Goal: Communication & Community: Answer question/provide support

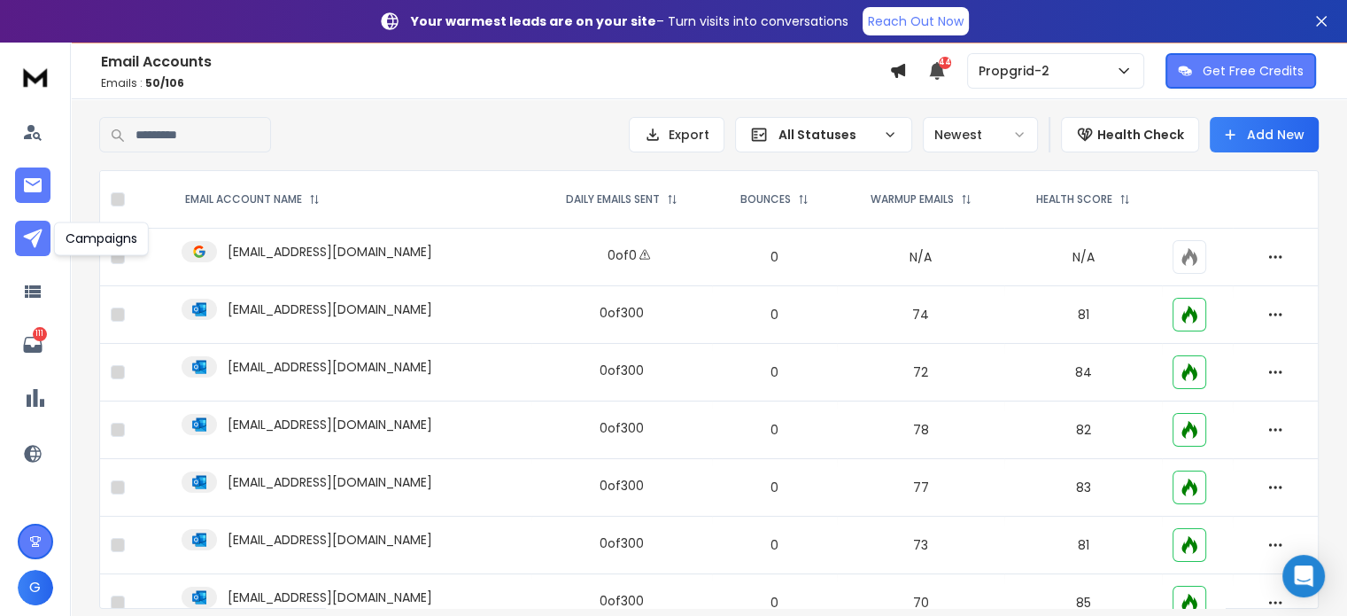
click at [35, 233] on icon at bounding box center [32, 238] width 19 height 19
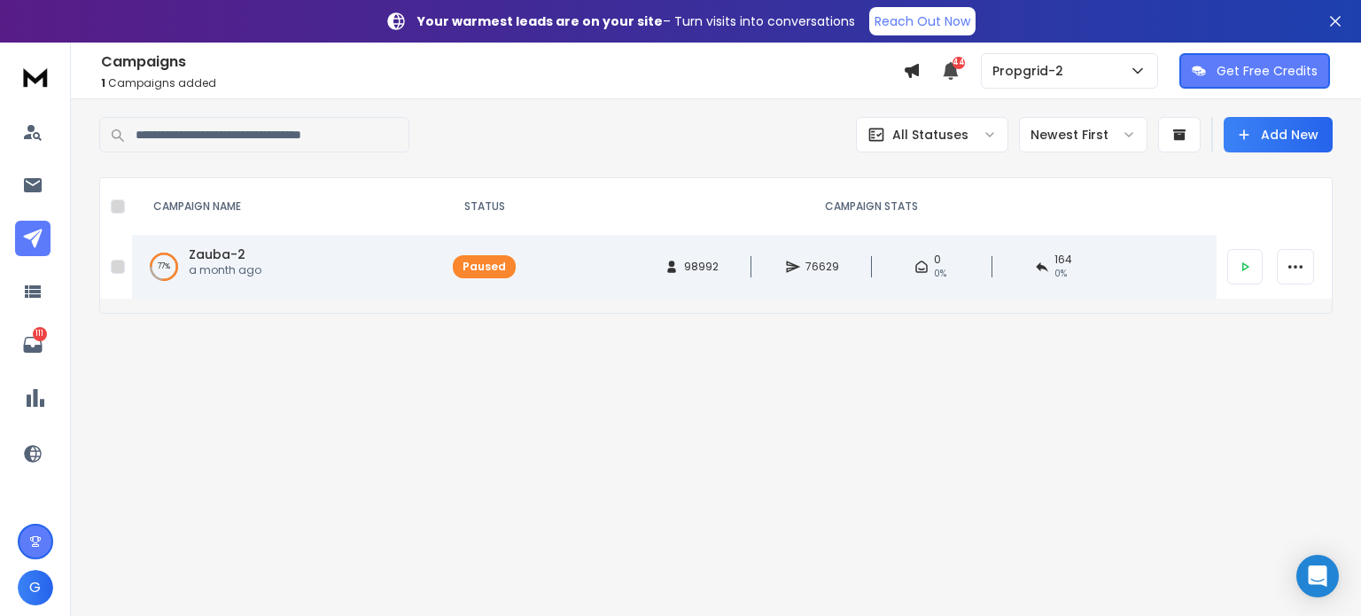
click at [300, 264] on div "77 % Zauba-2 a month ago" at bounding box center [287, 266] width 275 height 43
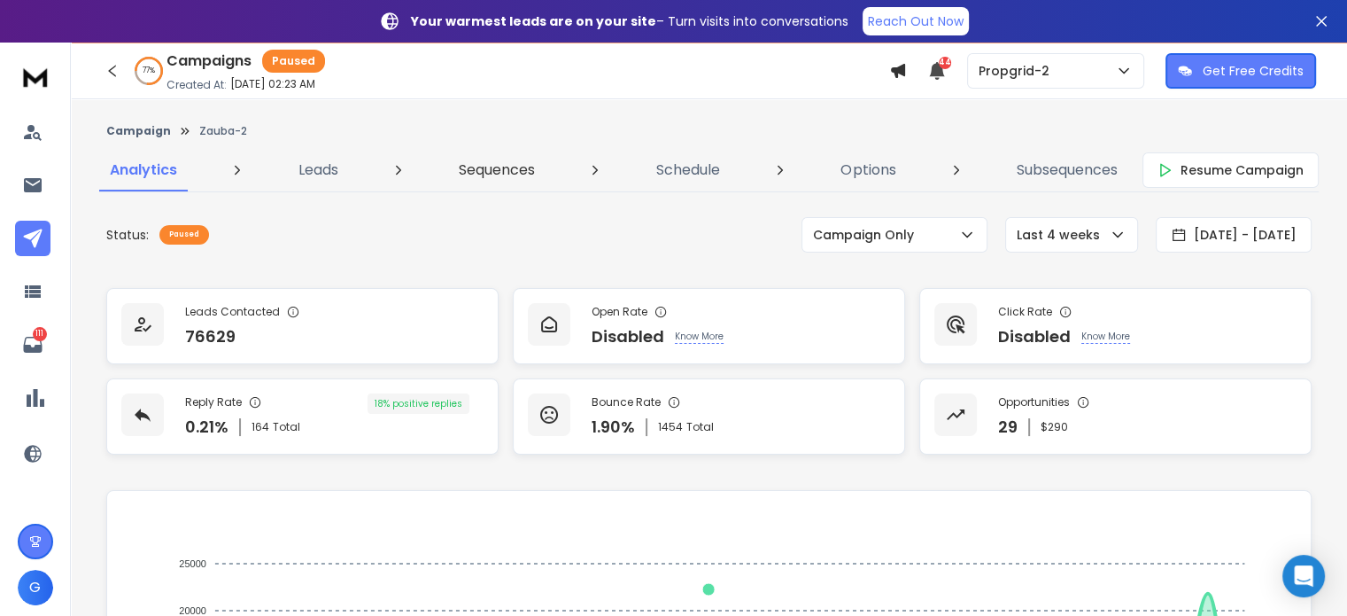
click at [524, 174] on p "Sequences" at bounding box center [497, 169] width 76 height 21
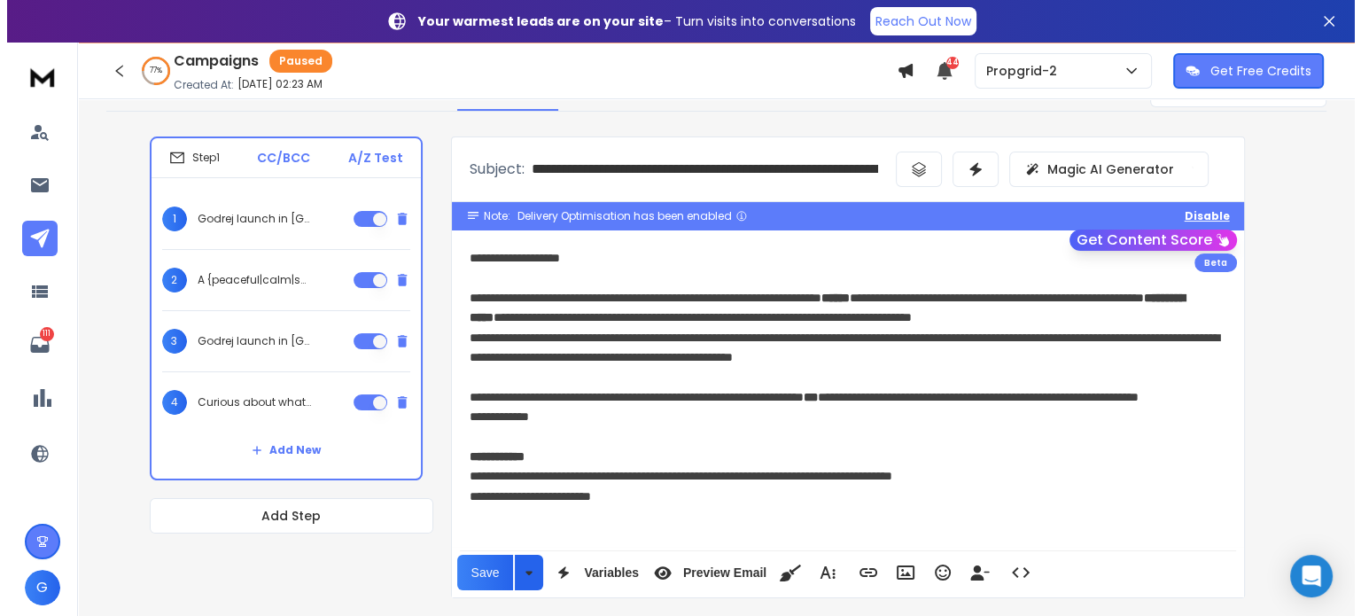
scroll to position [88, 0]
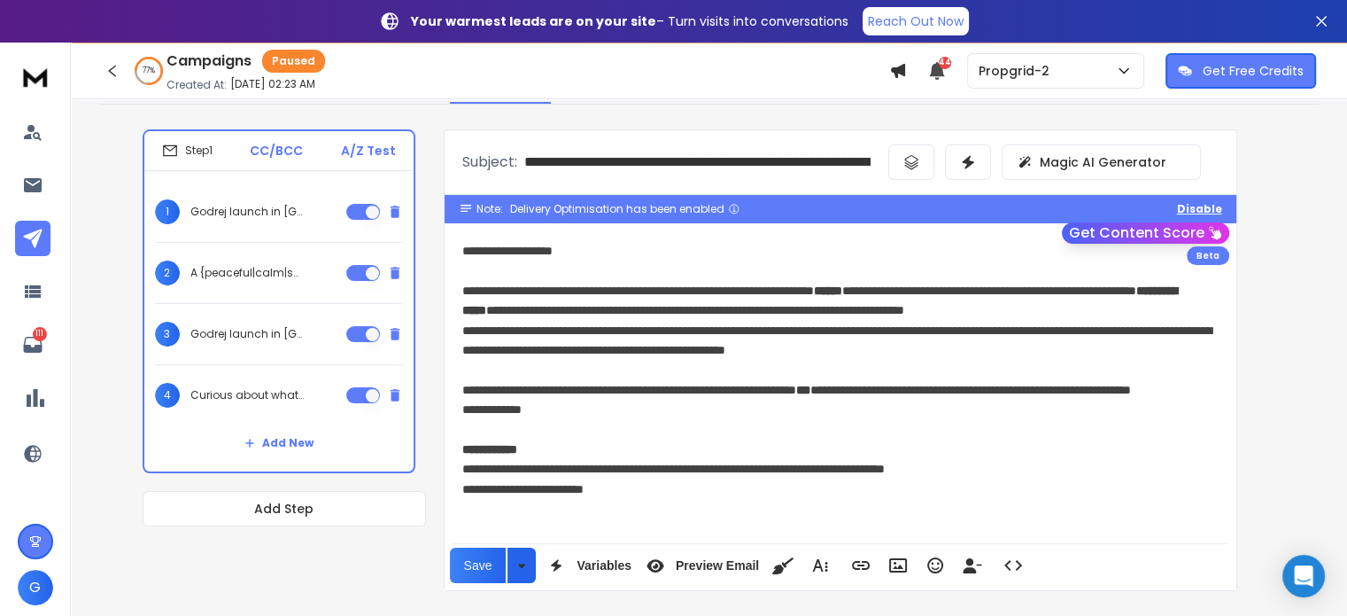
click at [644, 506] on div "**********" at bounding box center [841, 381] width 792 height 316
drag, startPoint x: 644, startPoint y: 503, endPoint x: 430, endPoint y: 496, distance: 214.5
click at [430, 496] on div "**********" at bounding box center [710, 360] width 1134 height 462
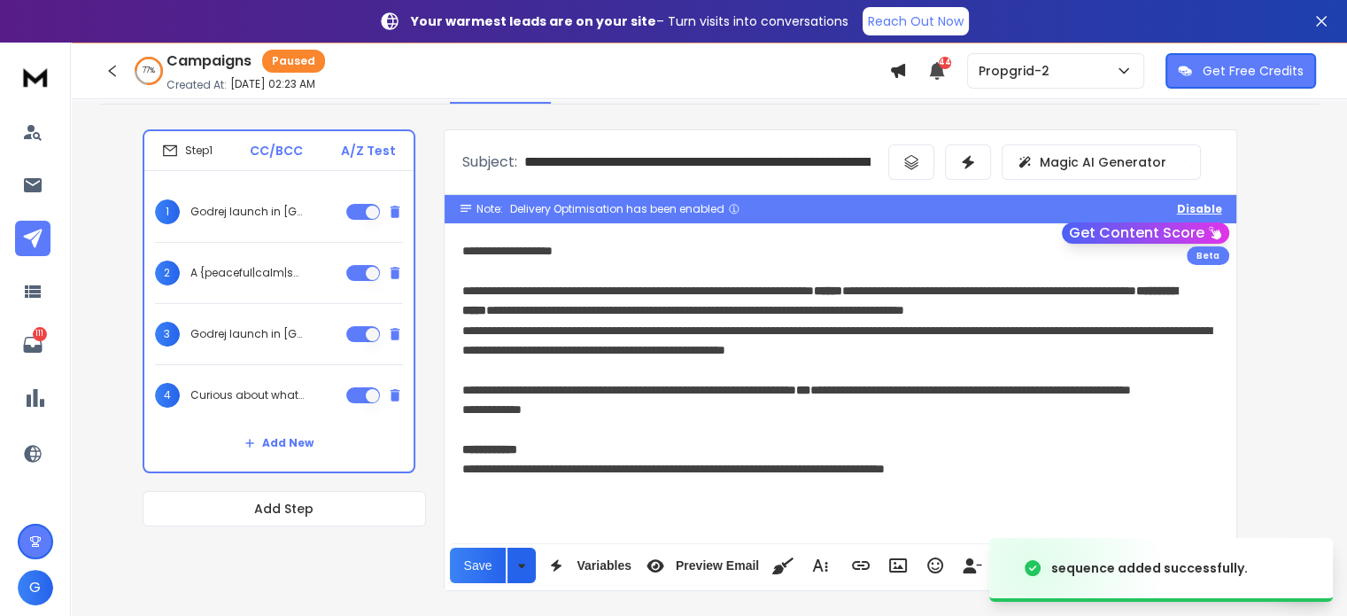
click at [226, 266] on p "A {peaceful|calm|serene} new location in Bangalore, {{firstName}} ji" at bounding box center [246, 273] width 113 height 14
type input "**********"
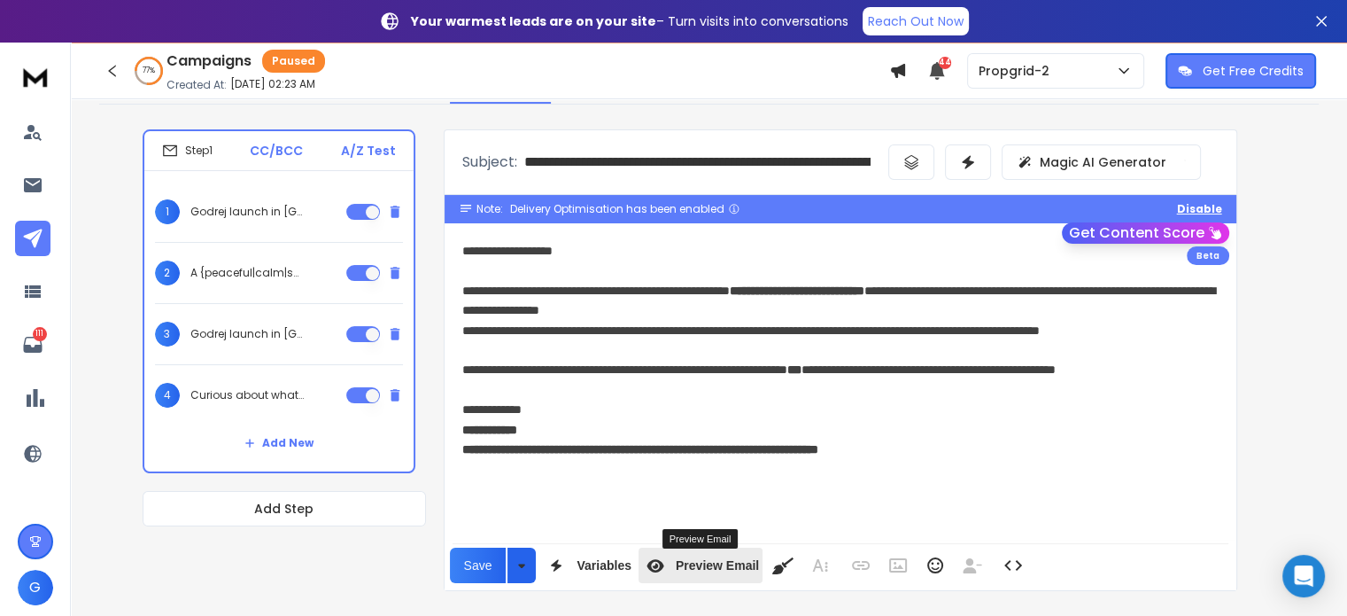
click at [722, 553] on div "Preview Email" at bounding box center [701, 565] width 124 height 29
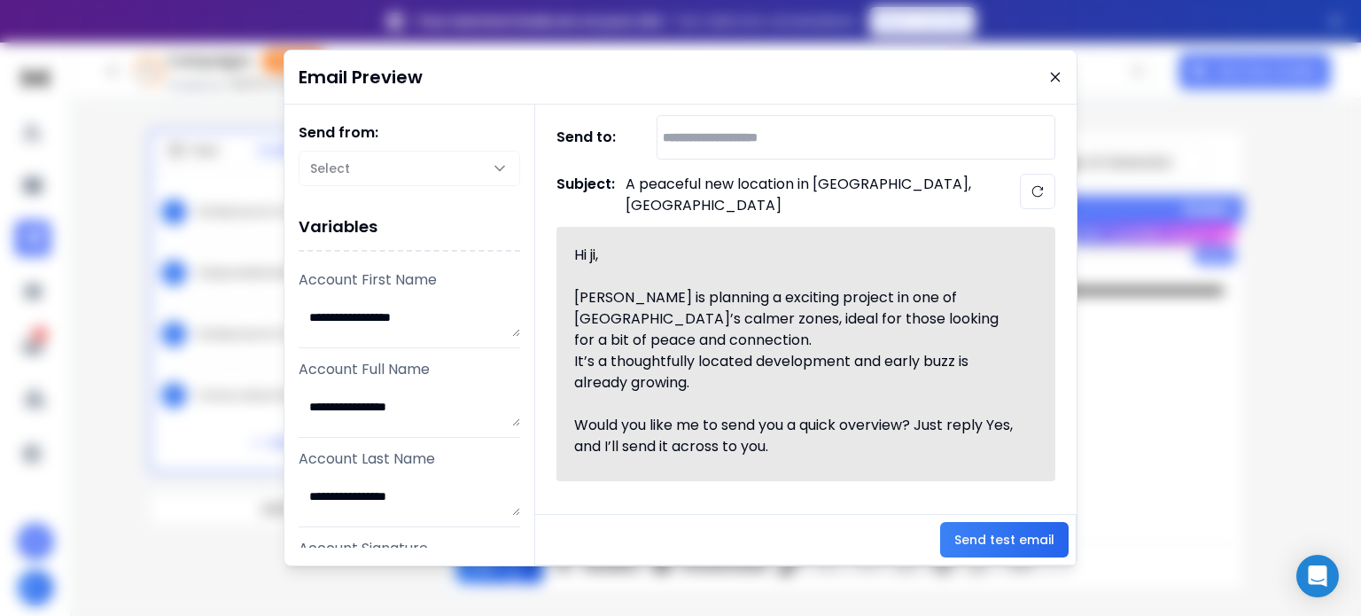
type textarea "**********"
type textarea "******"
type textarea "**********"
type textarea "******"
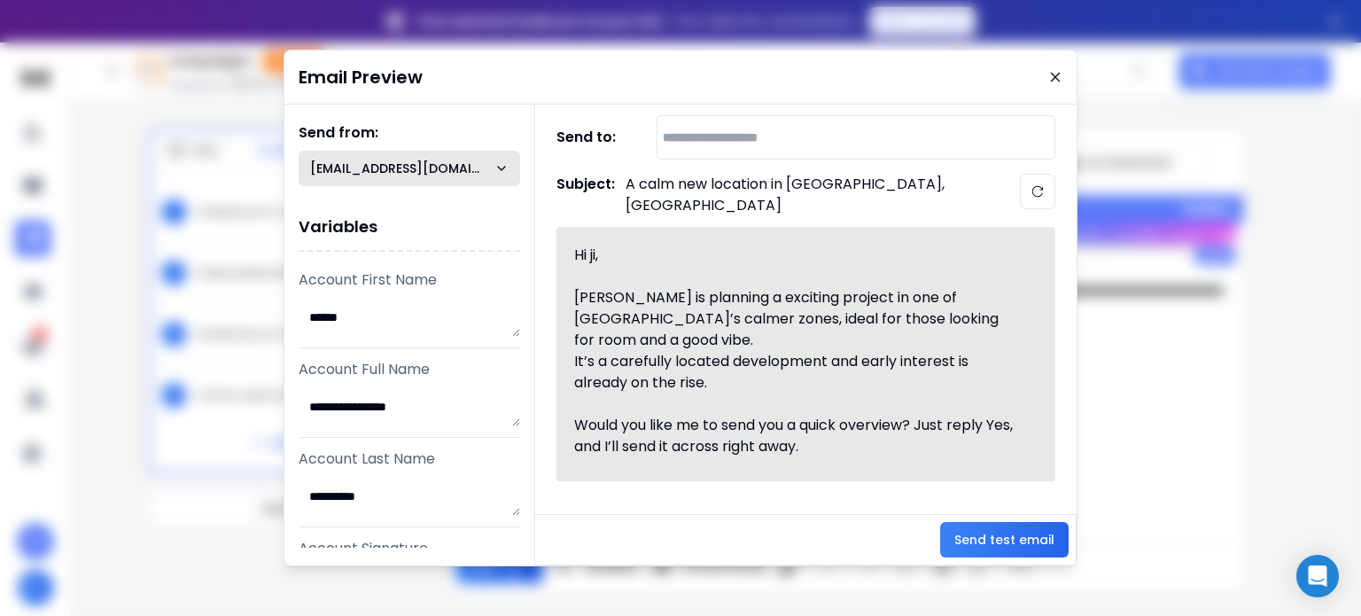
click at [405, 176] on button "gaurav@new.propabc.com" at bounding box center [409, 168] width 221 height 35
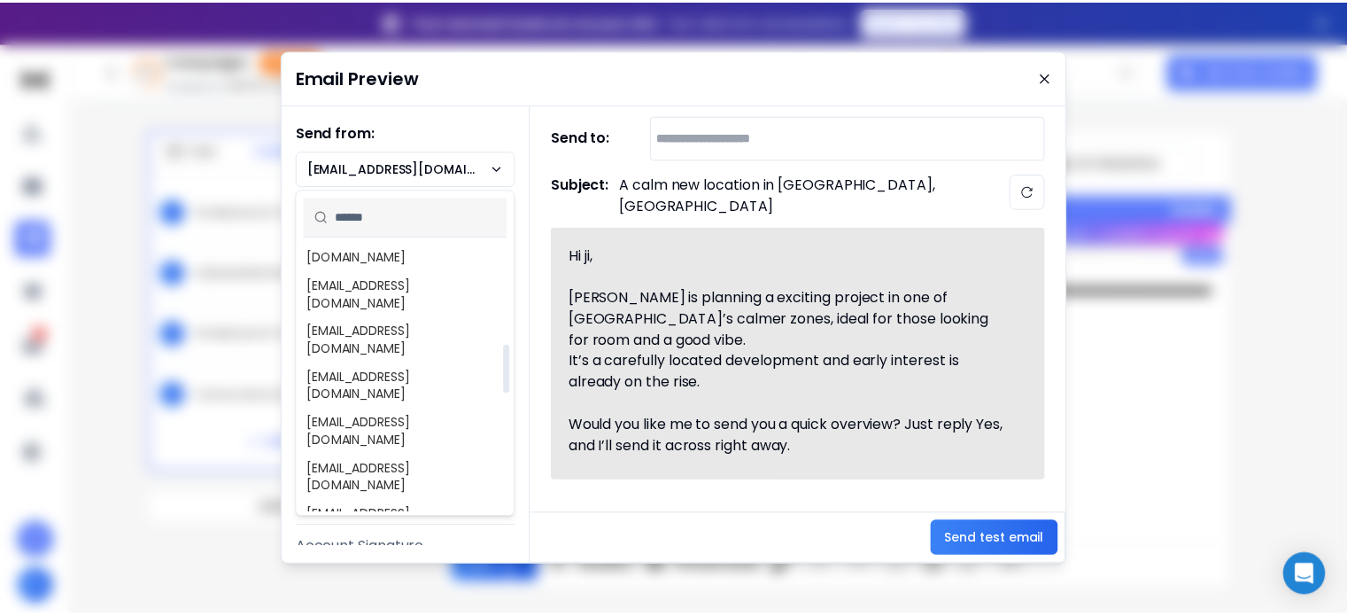
scroll to position [532, 0]
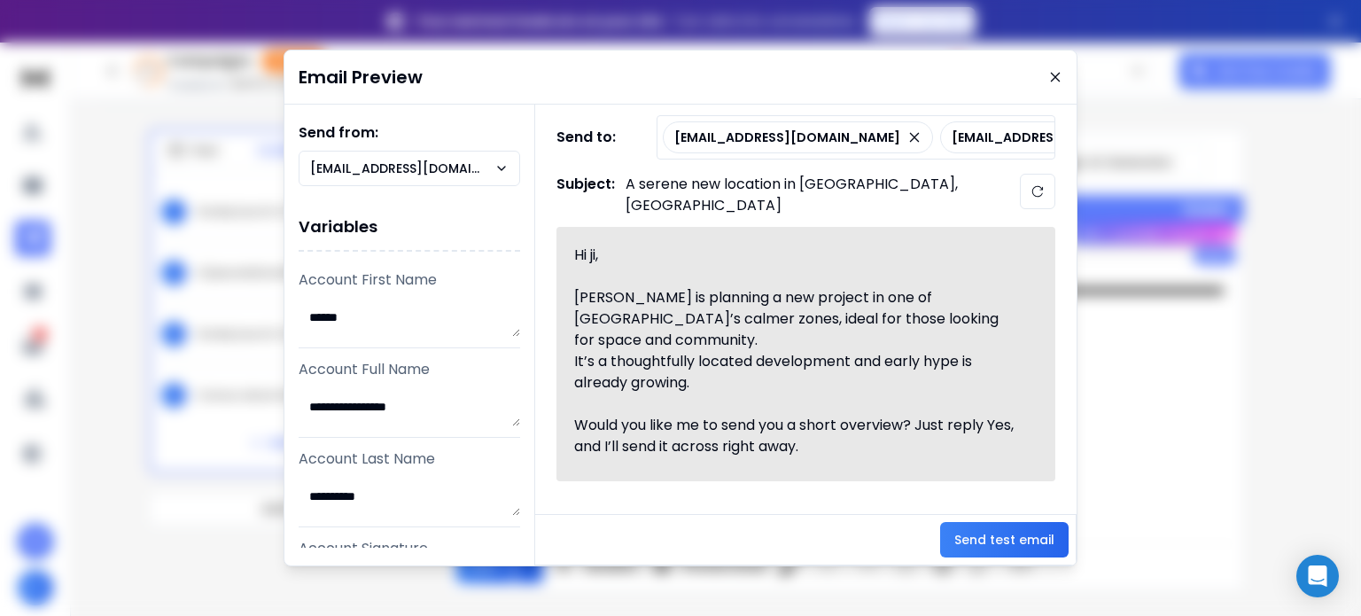
click at [1026, 547] on button "Send test email" at bounding box center [1004, 539] width 128 height 35
click at [1051, 75] on icon at bounding box center [1055, 77] width 14 height 14
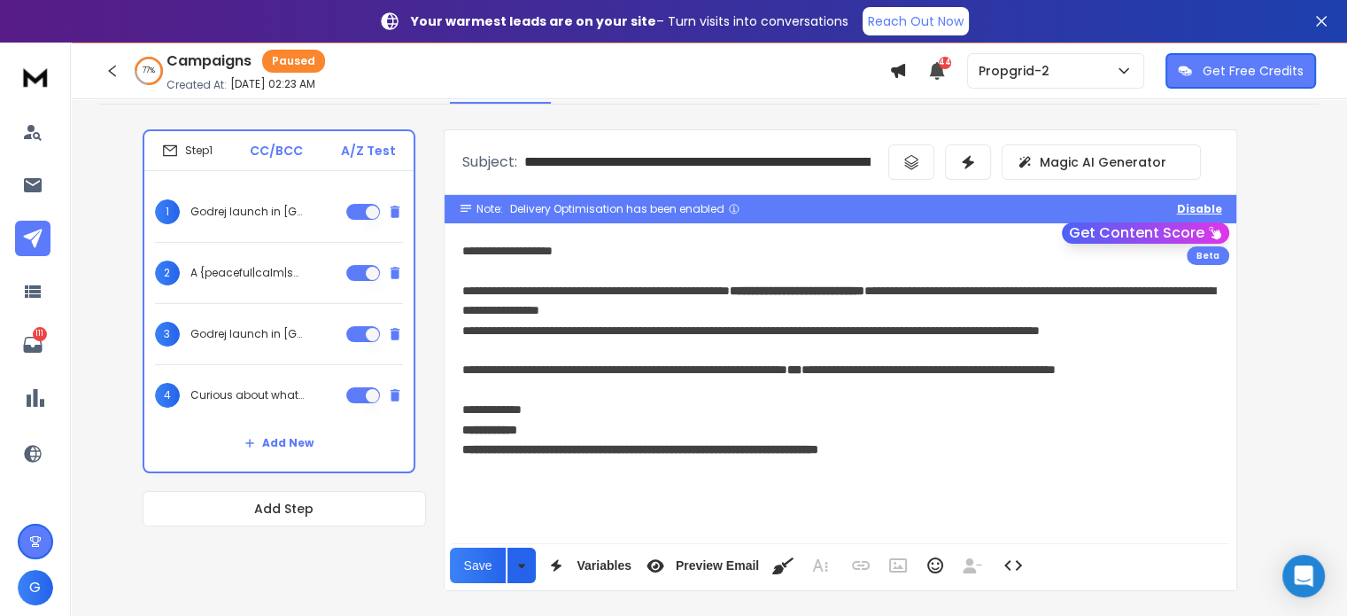
click at [656, 513] on div "**********" at bounding box center [841, 381] width 792 height 316
click at [787, 567] on icon "button" at bounding box center [783, 565] width 21 height 17
click at [25, 180] on icon at bounding box center [33, 185] width 18 height 14
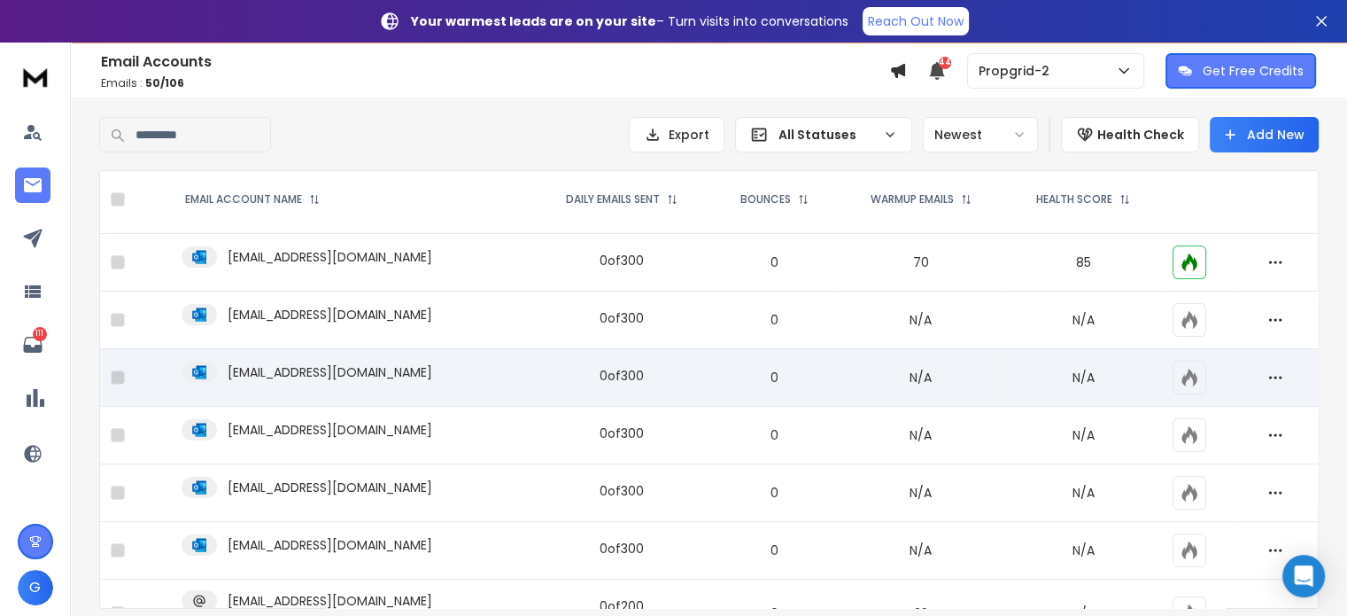
scroll to position [340, 0]
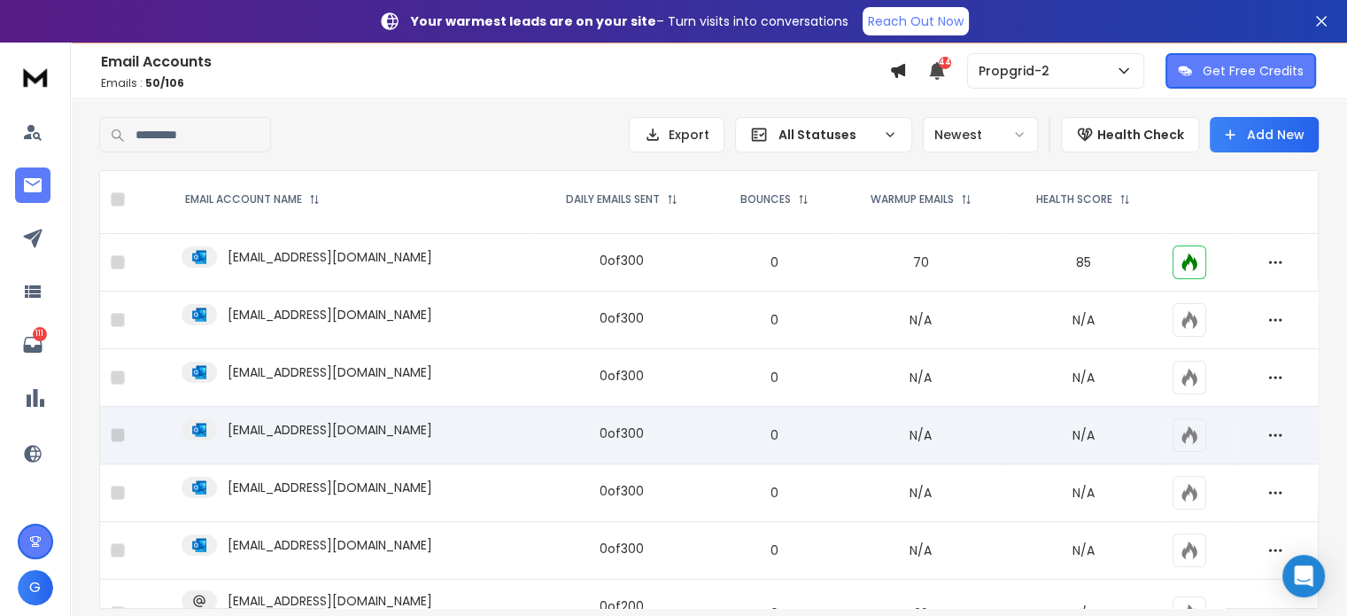
click at [431, 434] on div "gaurav3@prop-grid.info" at bounding box center [351, 429] width 339 height 21
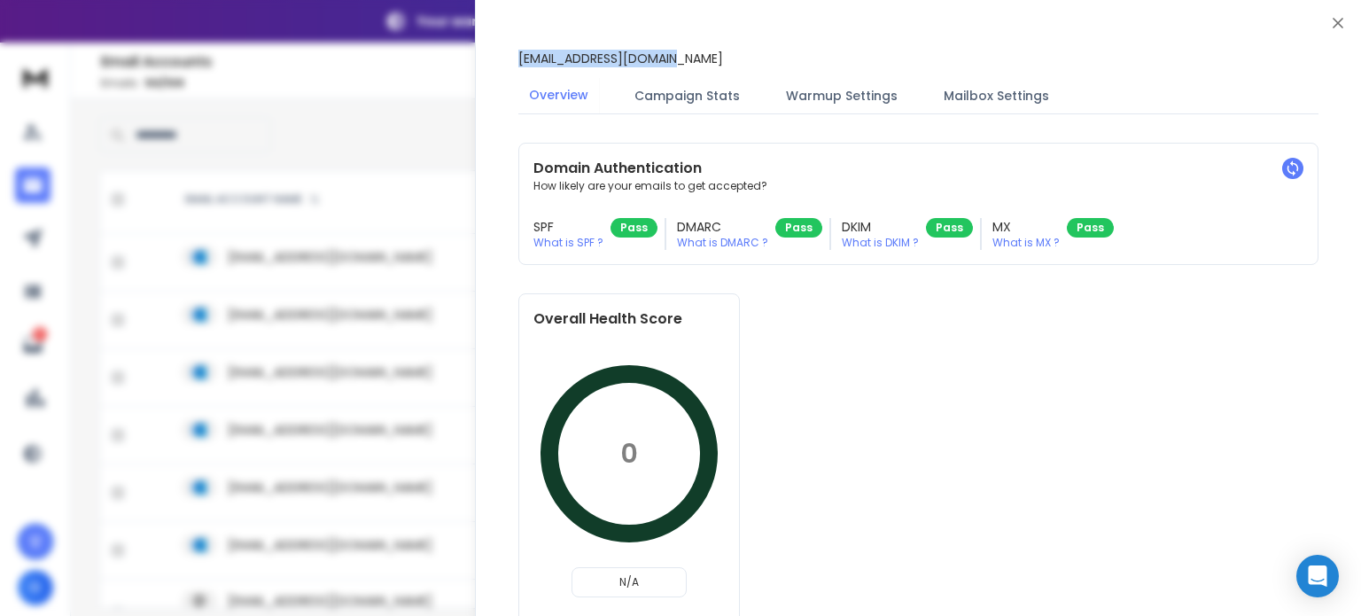
drag, startPoint x: 704, startPoint y: 53, endPoint x: 517, endPoint y: 44, distance: 187.1
click at [517, 44] on div "gaurav3@prop-grid.info Overview Campaign Stats Warmup Settings Mailbox Settings…" at bounding box center [918, 348] width 842 height 655
copy p "gaurav3@prop-grid.info"
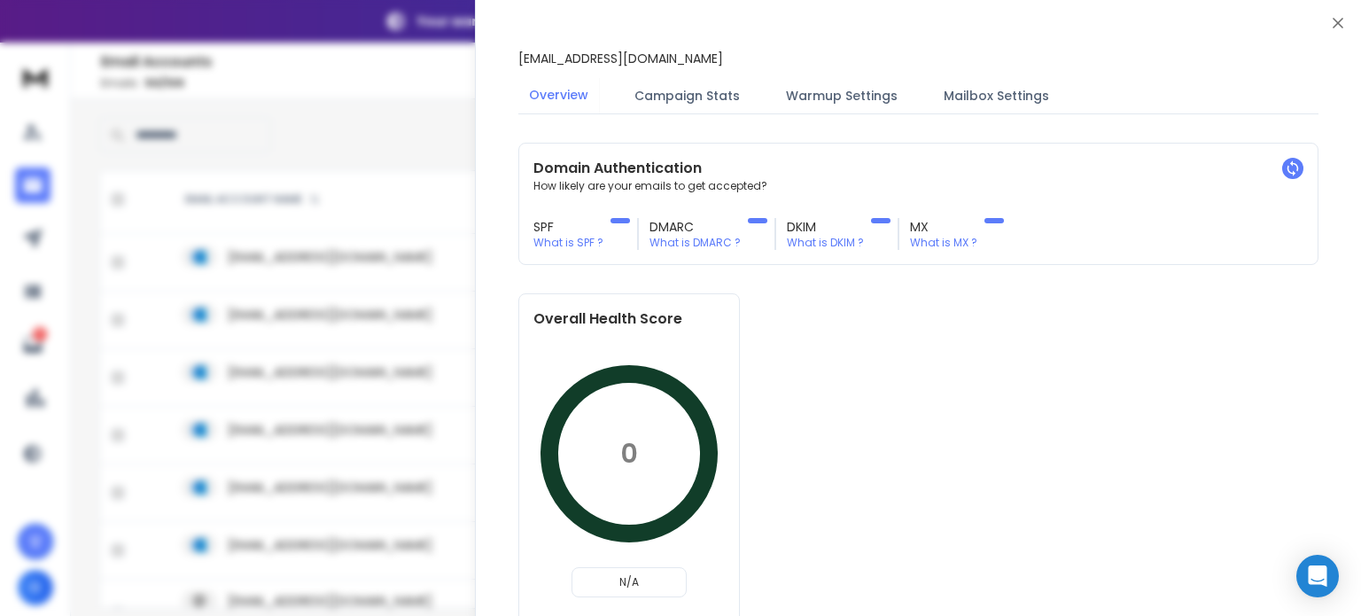
click at [21, 239] on div at bounding box center [680, 308] width 1361 height 616
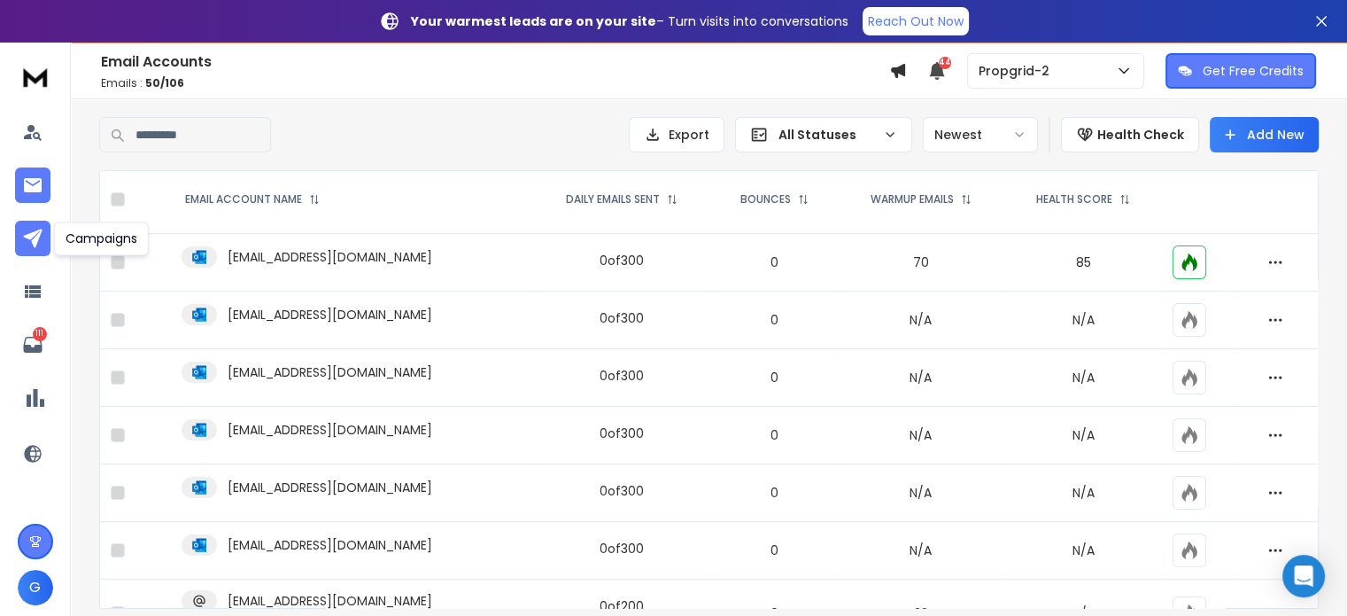
click at [28, 233] on icon at bounding box center [32, 238] width 19 height 19
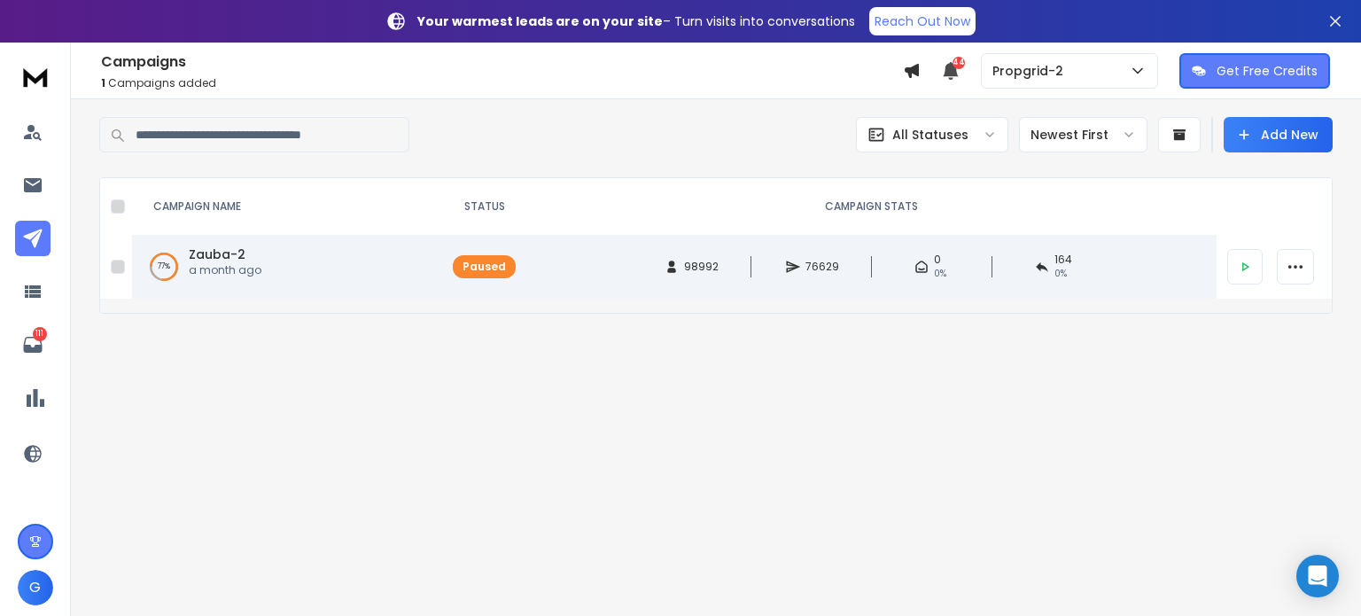
click at [216, 270] on p "a month ago" at bounding box center [225, 270] width 73 height 14
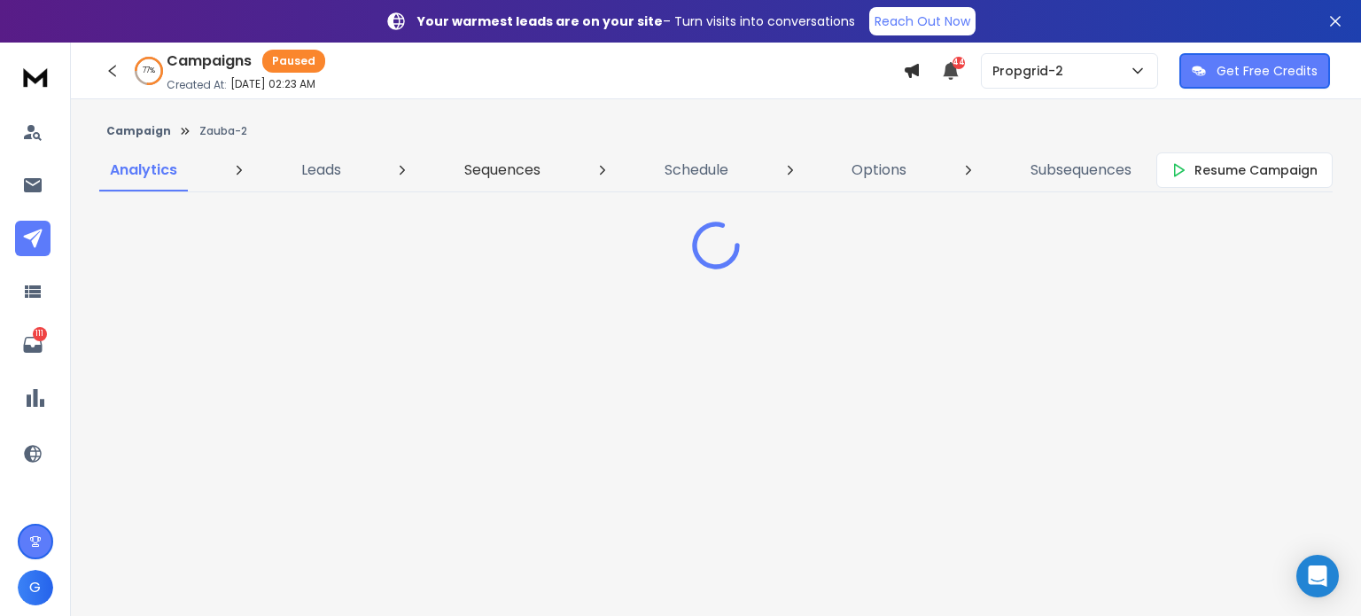
click at [510, 171] on p "Sequences" at bounding box center [502, 169] width 76 height 21
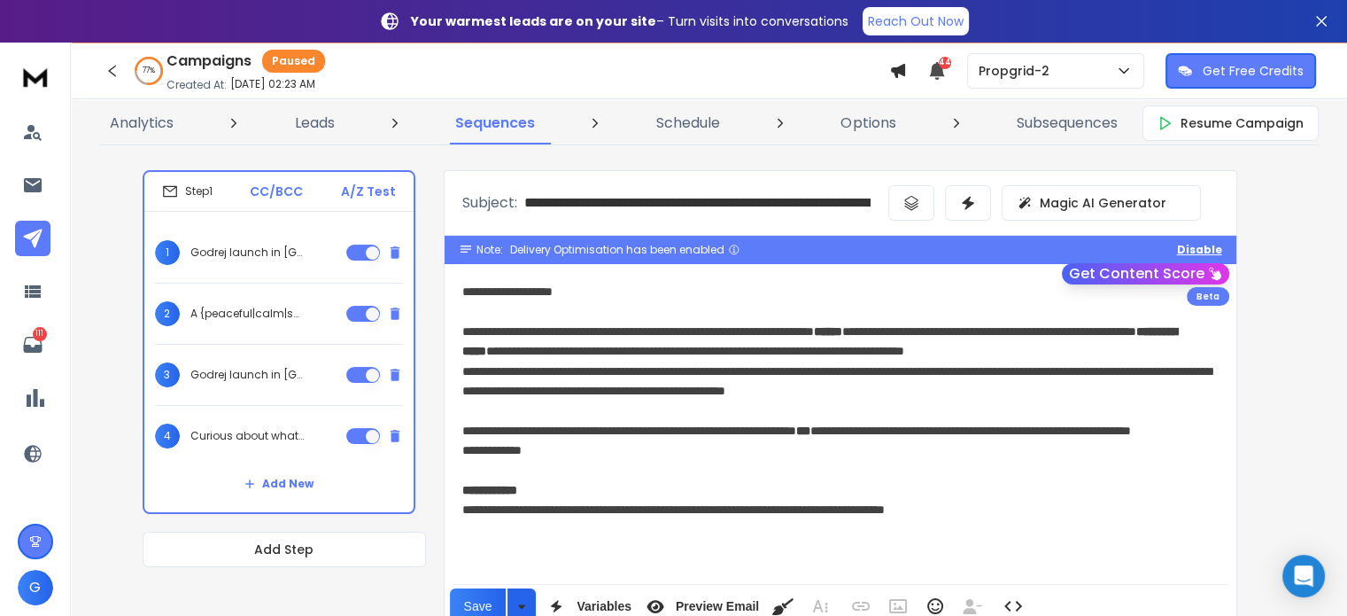
scroll to position [88, 0]
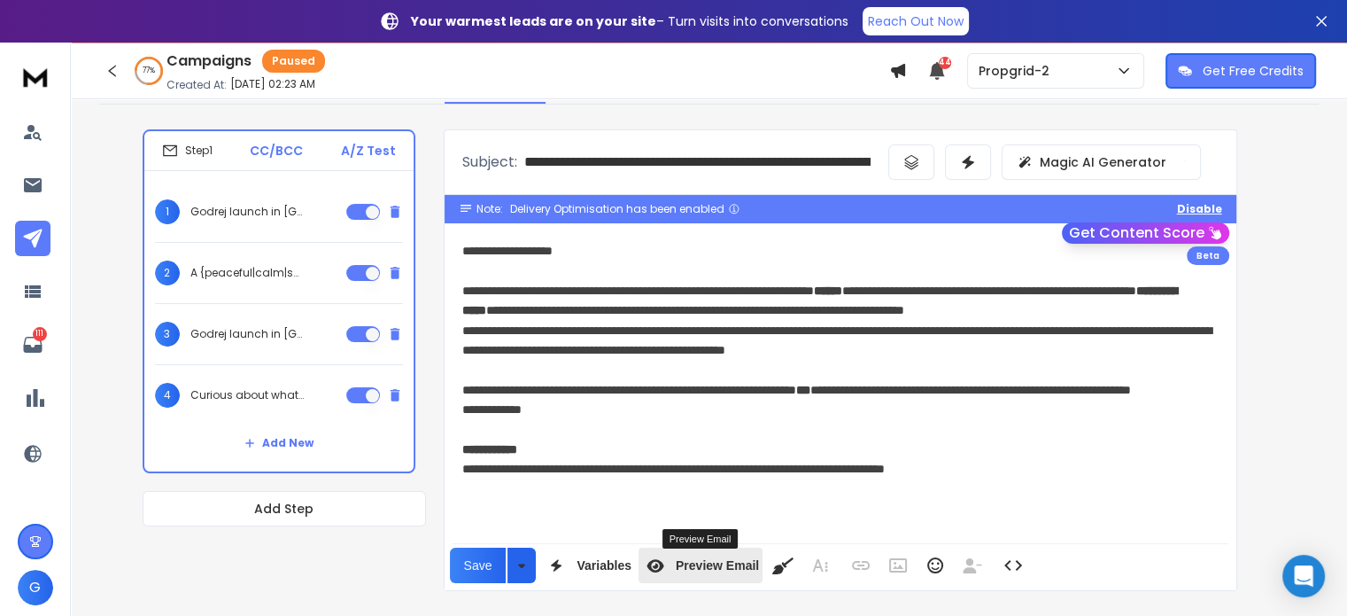
click at [716, 571] on span "Preview Email" at bounding box center [717, 565] width 90 height 15
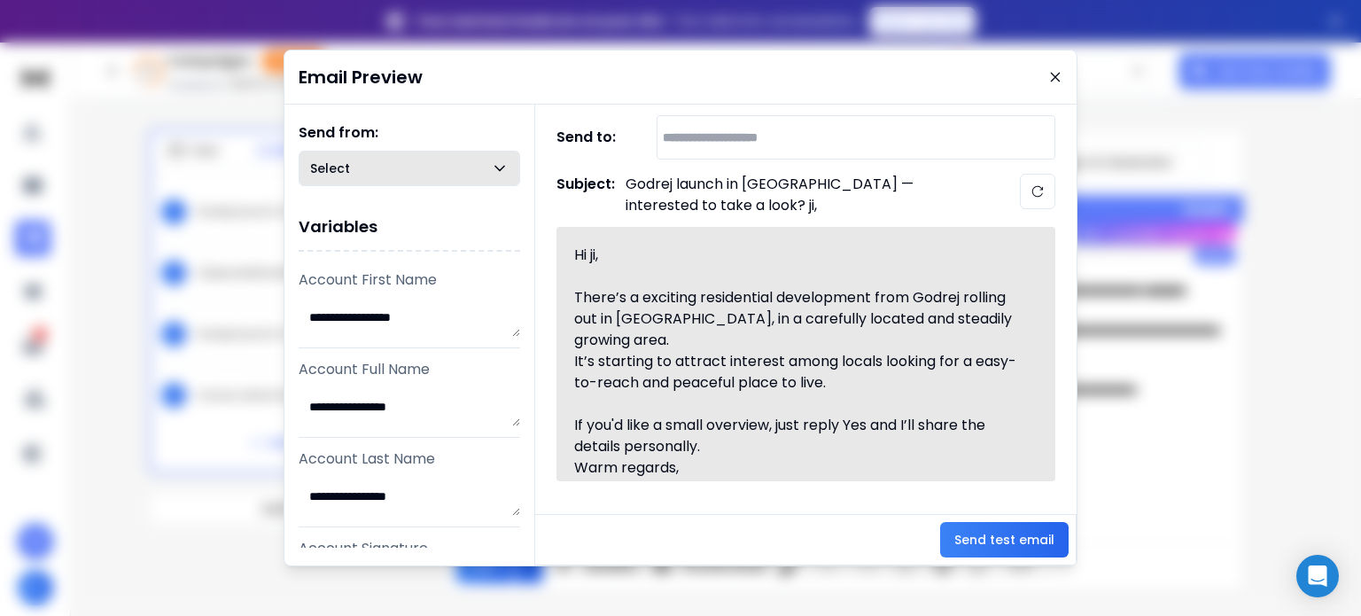
click at [434, 176] on button "Select" at bounding box center [409, 168] width 221 height 35
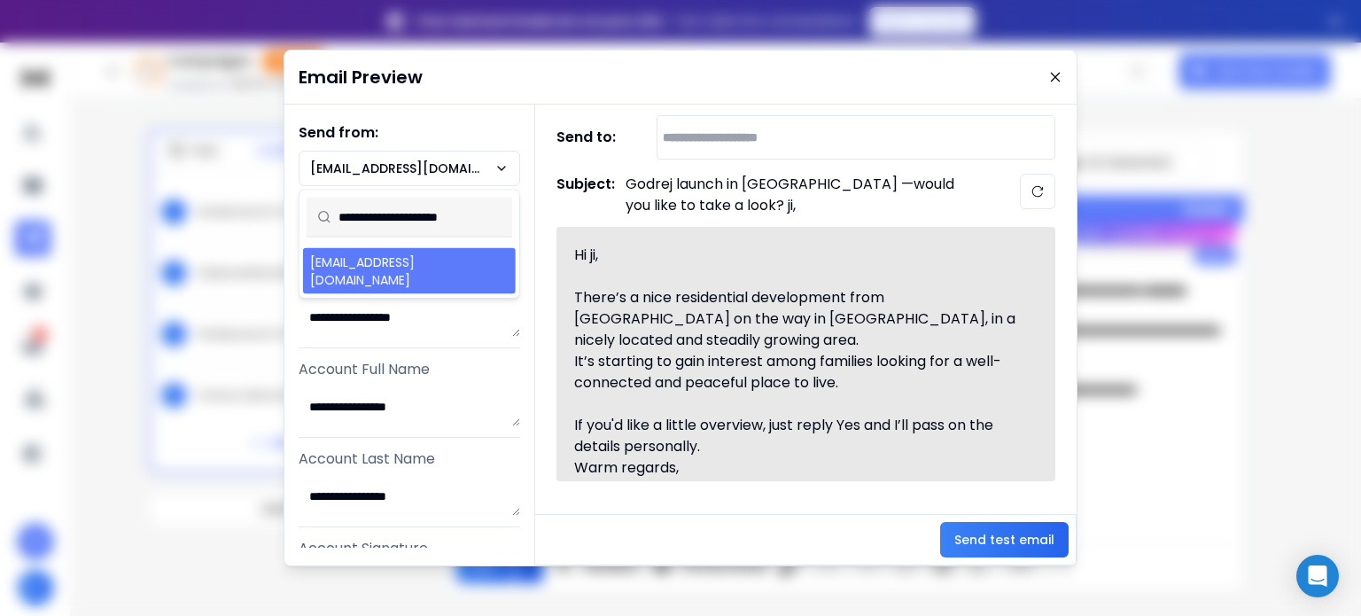
type input "**********"
click at [439, 254] on div "gaurav3@prop-grid.info" at bounding box center [409, 270] width 198 height 35
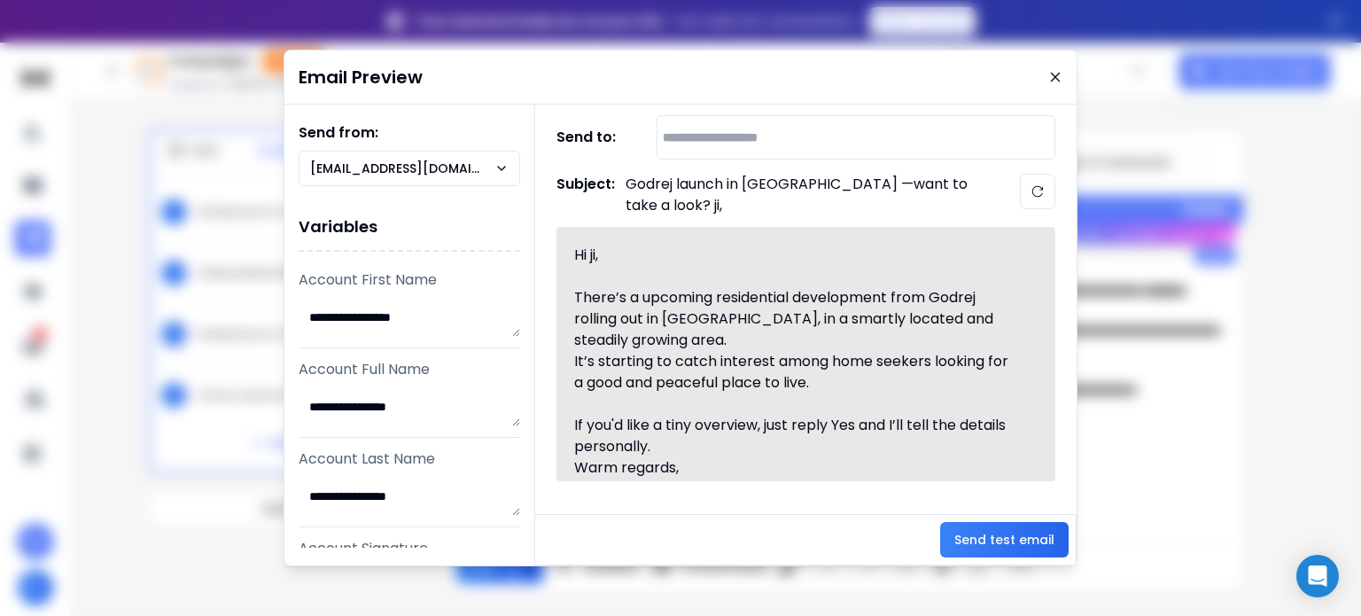
click at [759, 125] on input at bounding box center [856, 137] width 386 height 32
click at [989, 534] on button "Send test email" at bounding box center [1004, 539] width 128 height 35
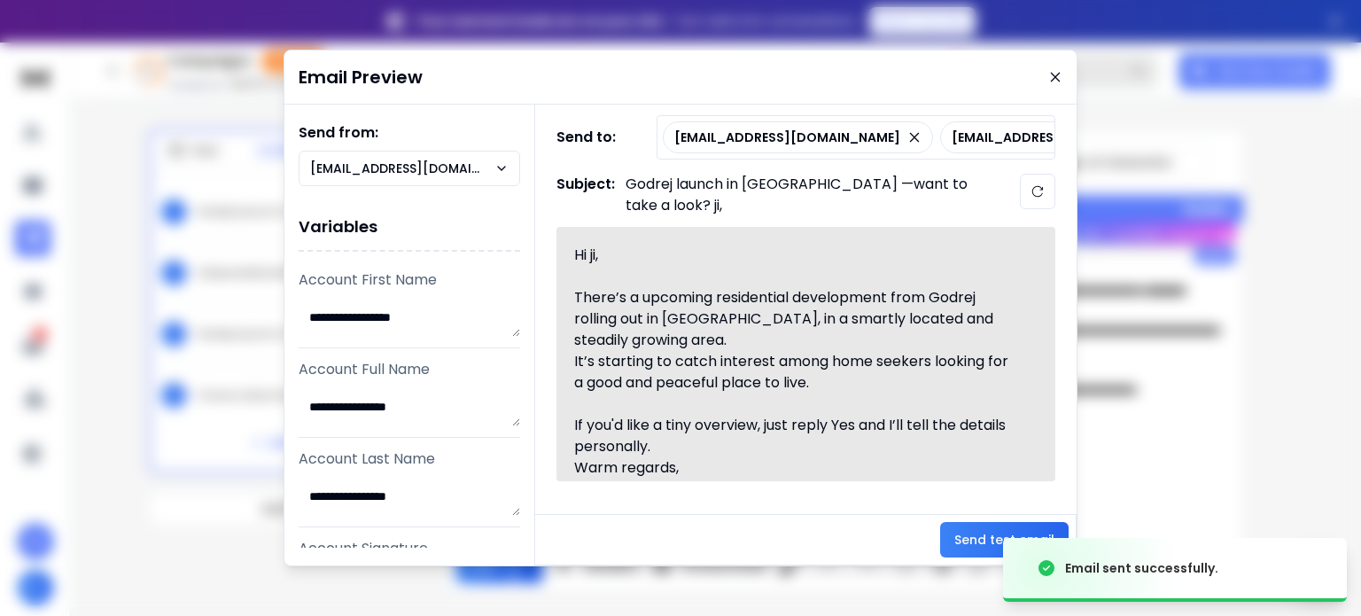
click at [1057, 70] on icon at bounding box center [1055, 77] width 14 height 14
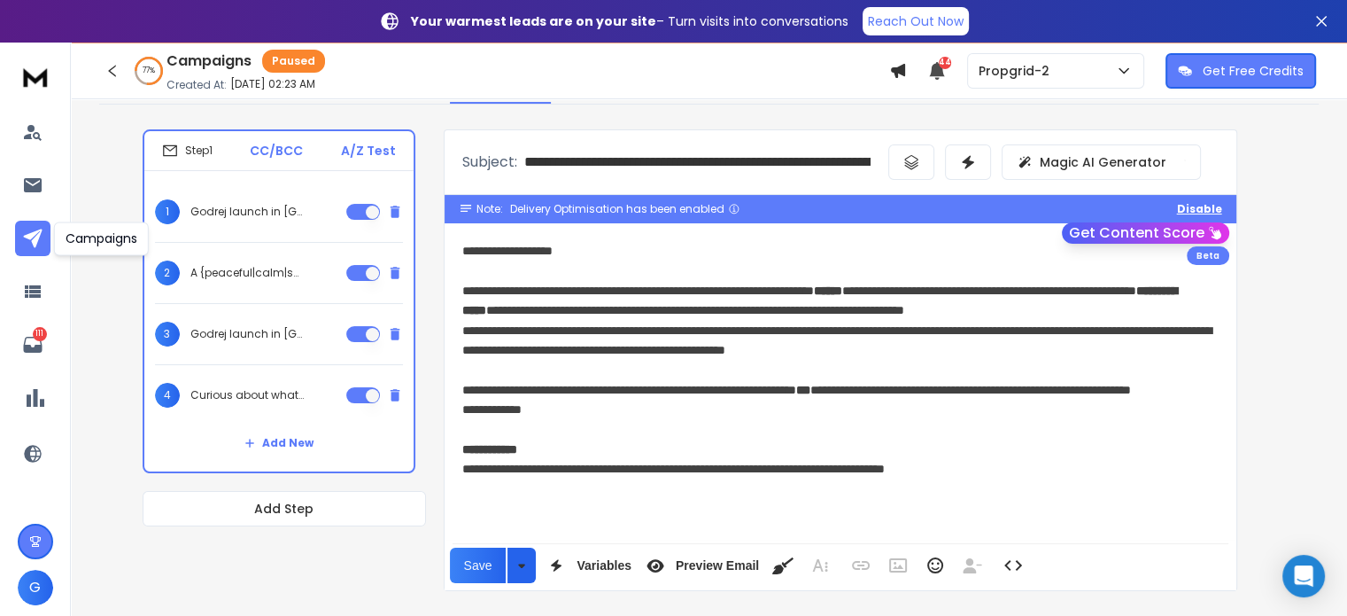
click at [33, 233] on icon at bounding box center [32, 238] width 19 height 19
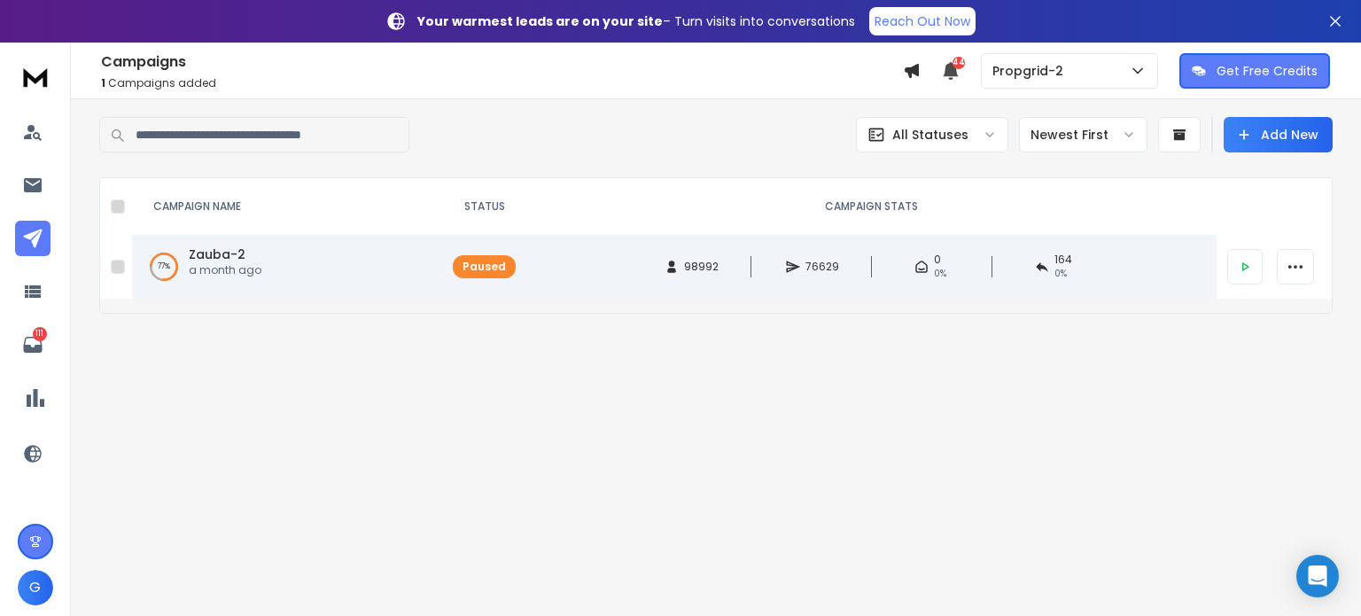
click at [247, 260] on h1 "Zauba-2" at bounding box center [225, 254] width 73 height 18
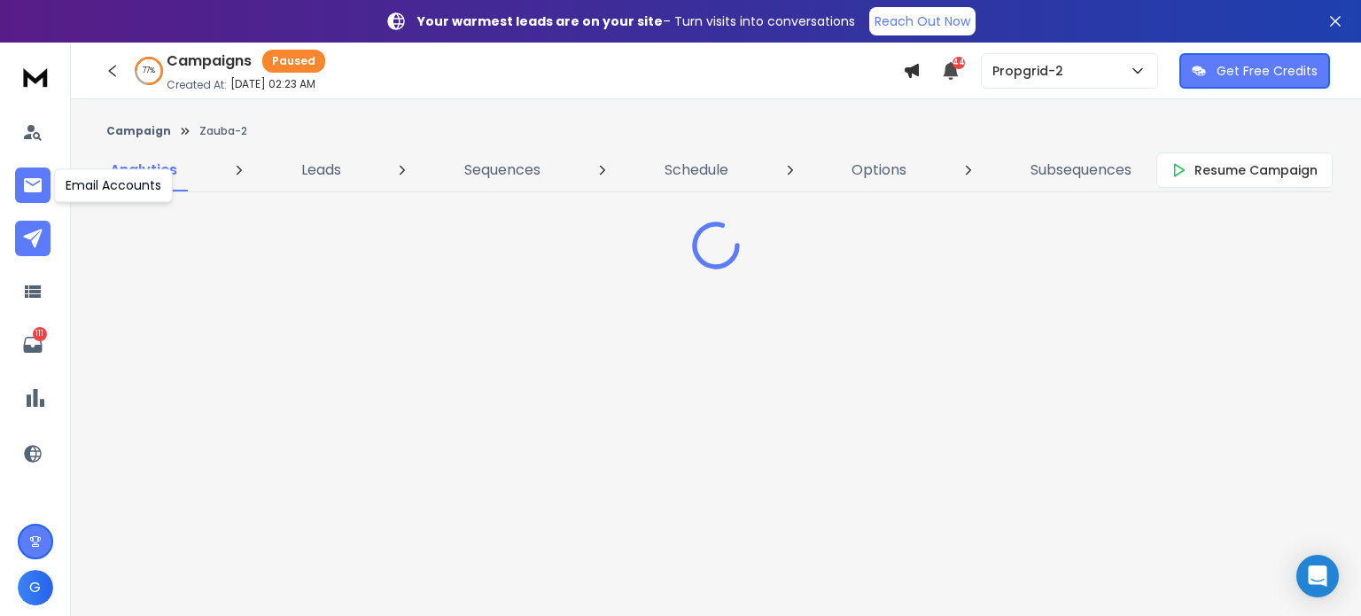
click at [27, 171] on link at bounding box center [32, 184] width 35 height 35
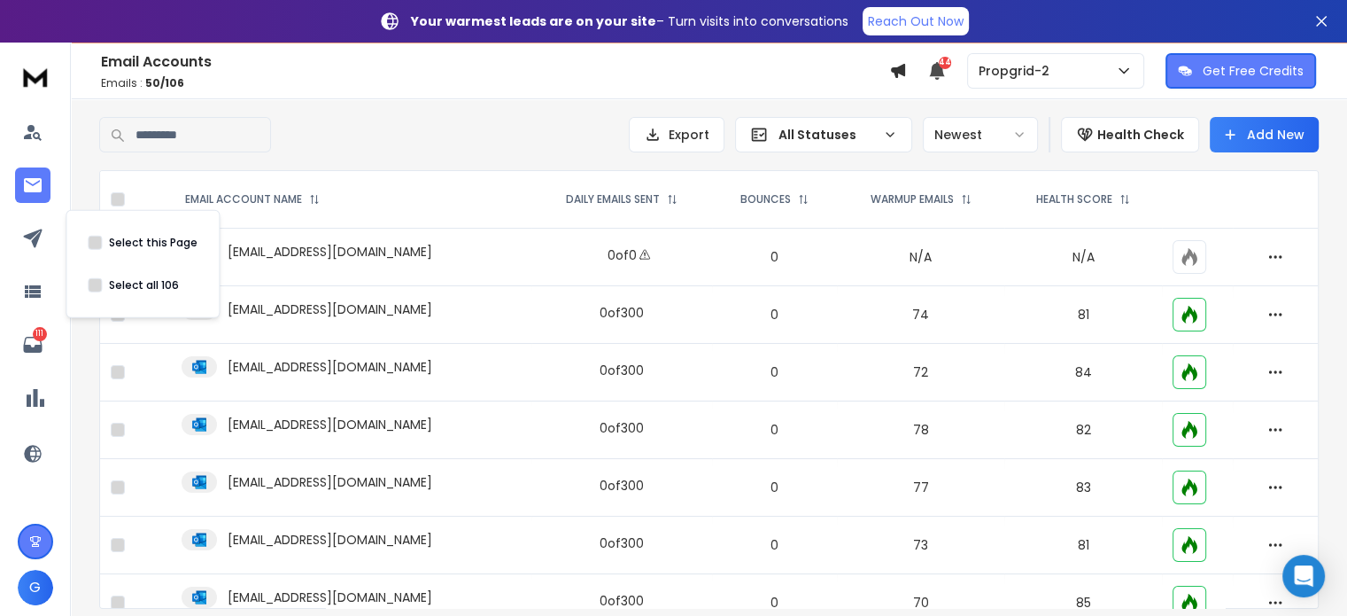
click at [117, 202] on button "Select this Page" at bounding box center [118, 199] width 14 height 14
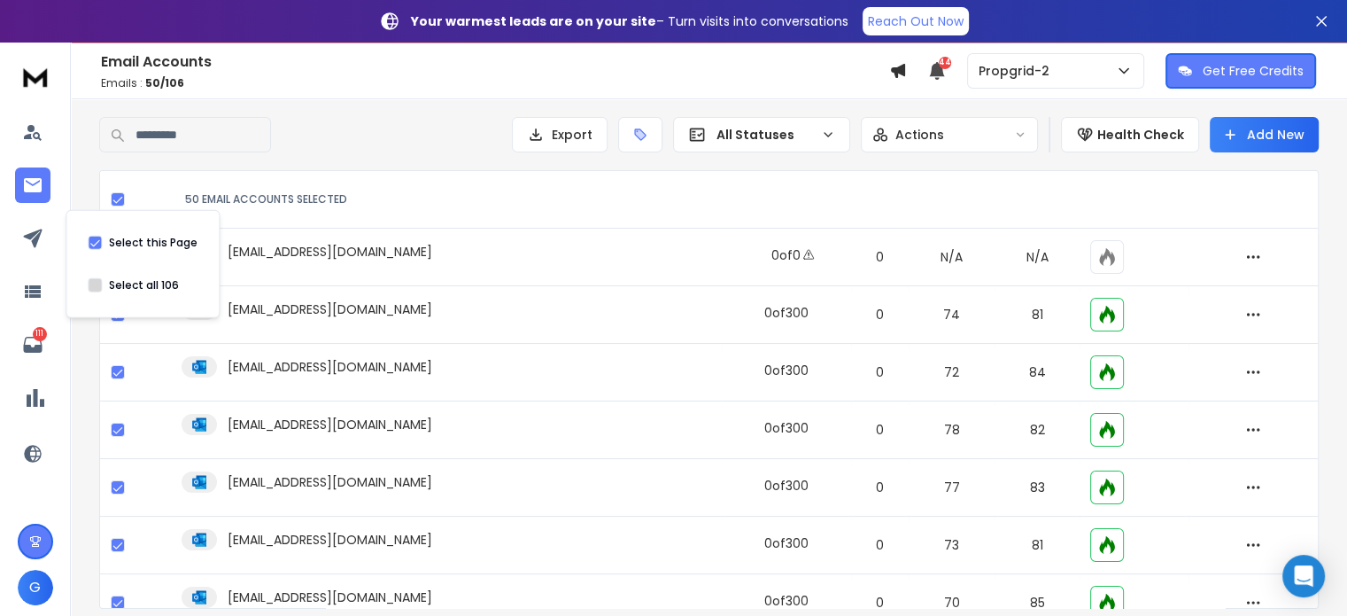
click at [117, 202] on button "Select this Page" at bounding box center [118, 199] width 14 height 14
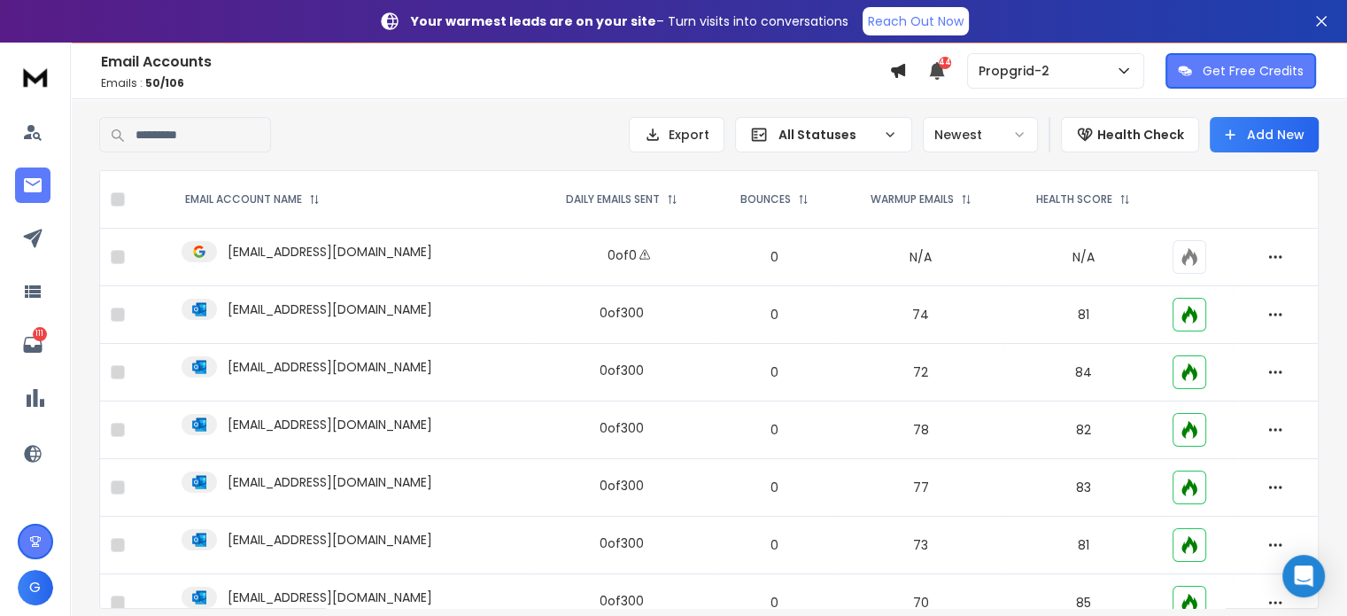
click at [117, 202] on button "button" at bounding box center [118, 199] width 14 height 14
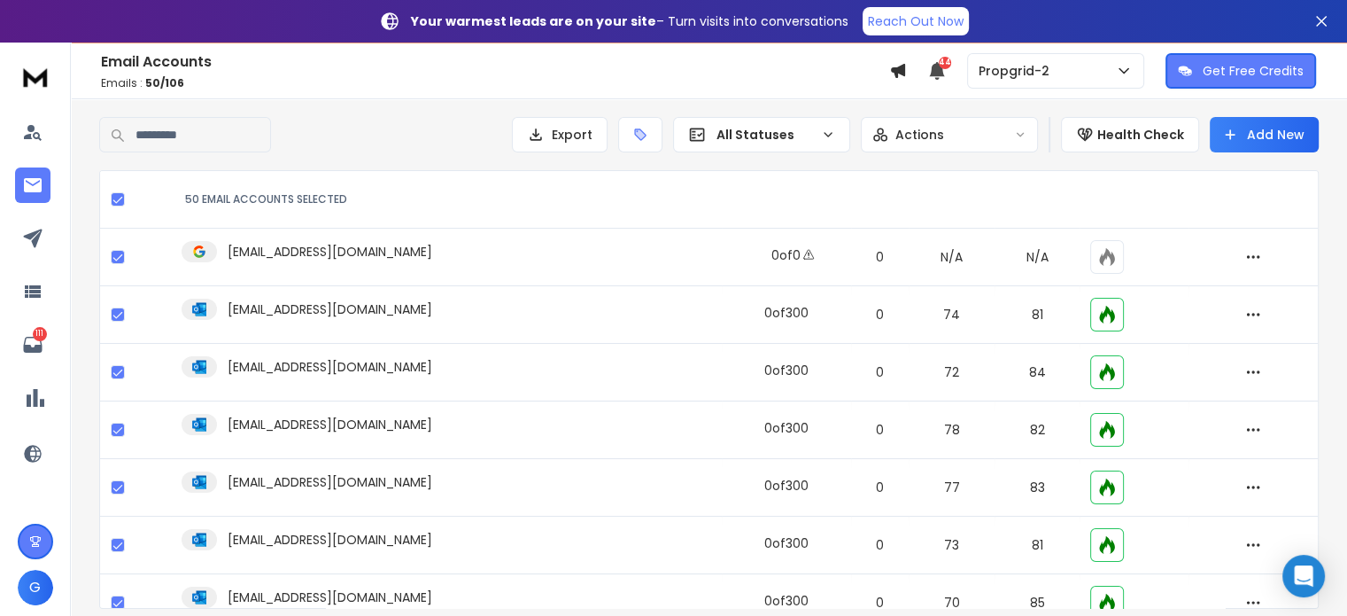
click at [117, 202] on button "button" at bounding box center [118, 199] width 14 height 14
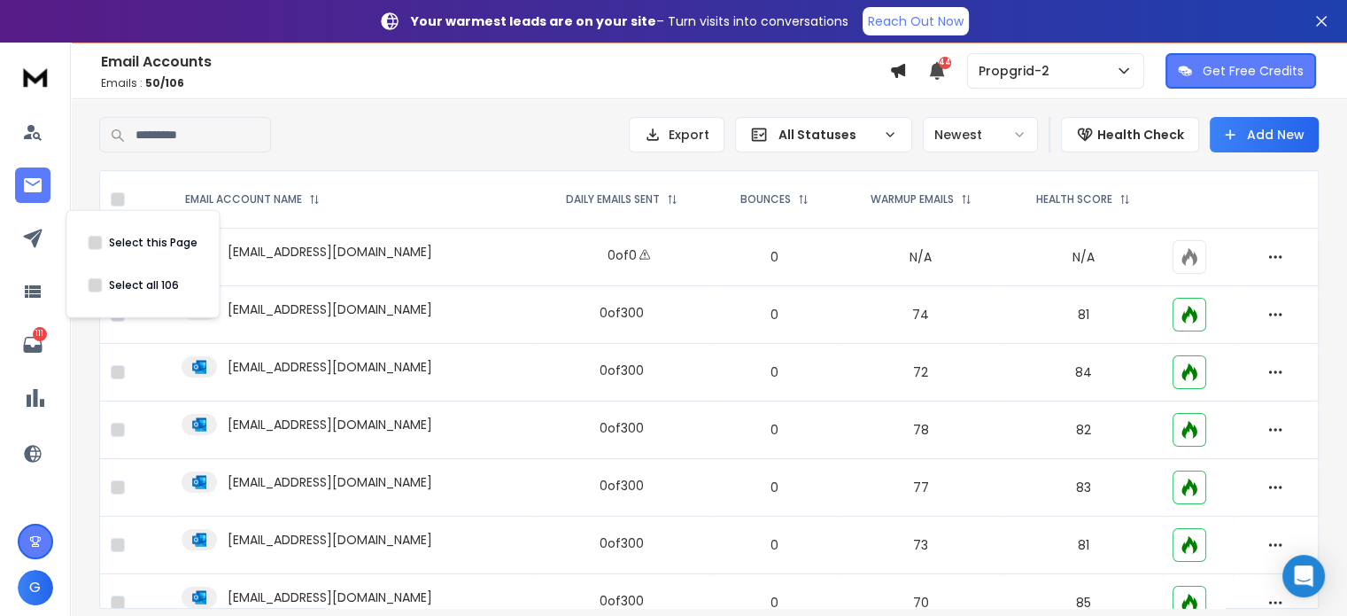
click at [96, 291] on button "Select this Page" at bounding box center [95, 285] width 14 height 14
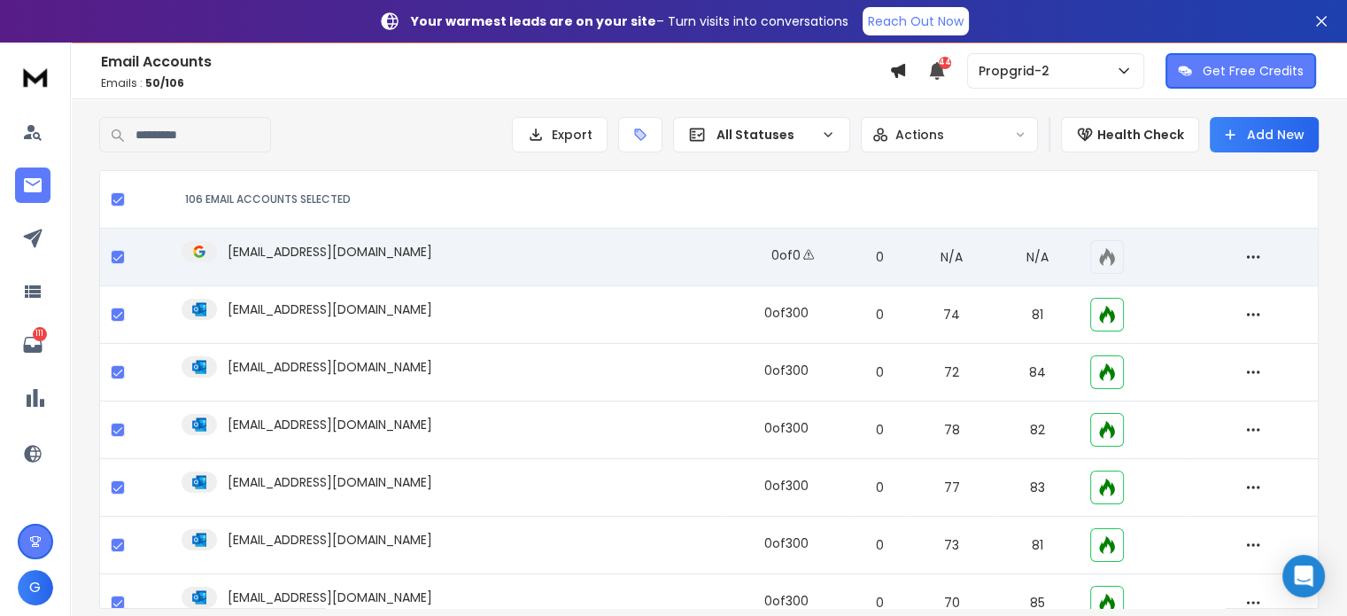
click at [127, 254] on div at bounding box center [141, 257] width 60 height 14
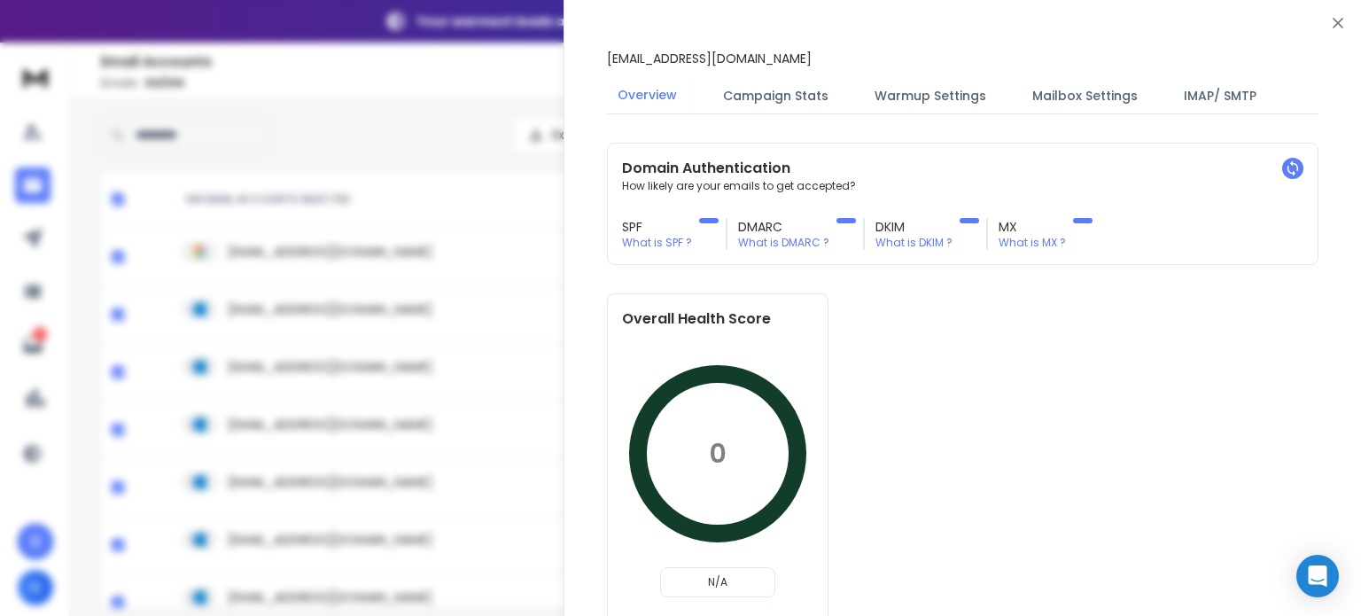
click at [124, 258] on div at bounding box center [680, 308] width 1361 height 616
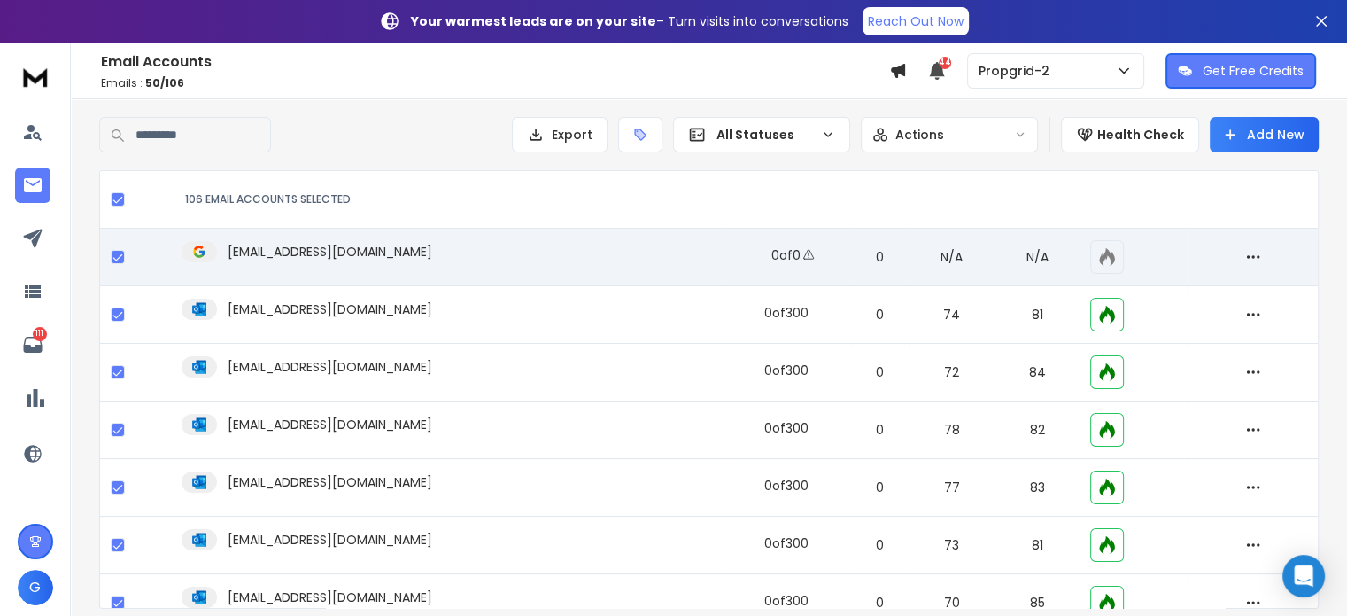
click at [120, 260] on button "button" at bounding box center [118, 257] width 14 height 14
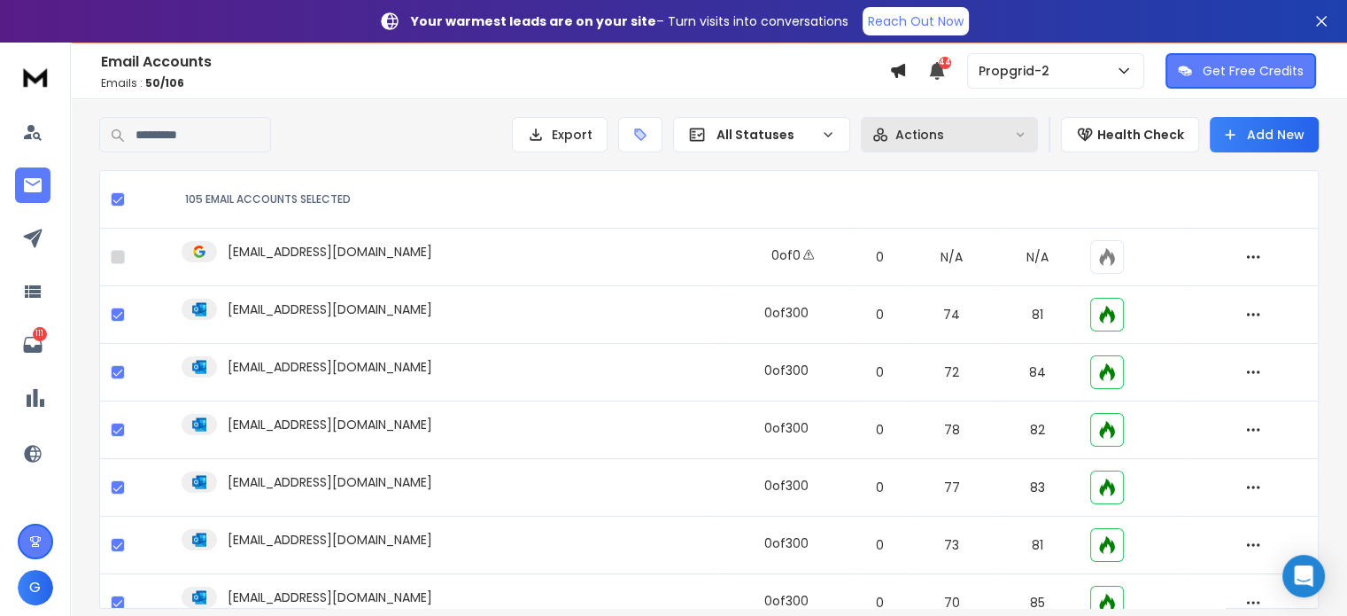
click at [936, 144] on button "Actions" at bounding box center [949, 134] width 177 height 35
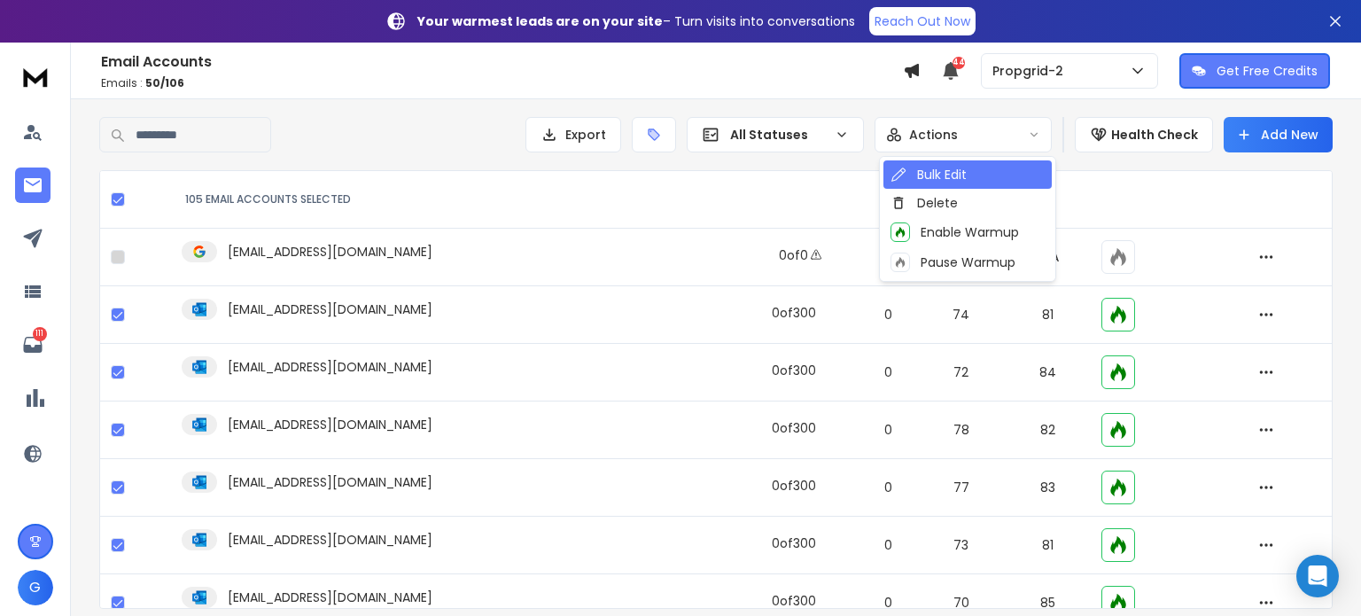
click at [942, 168] on div "Bulk Edit" at bounding box center [928, 175] width 76 height 18
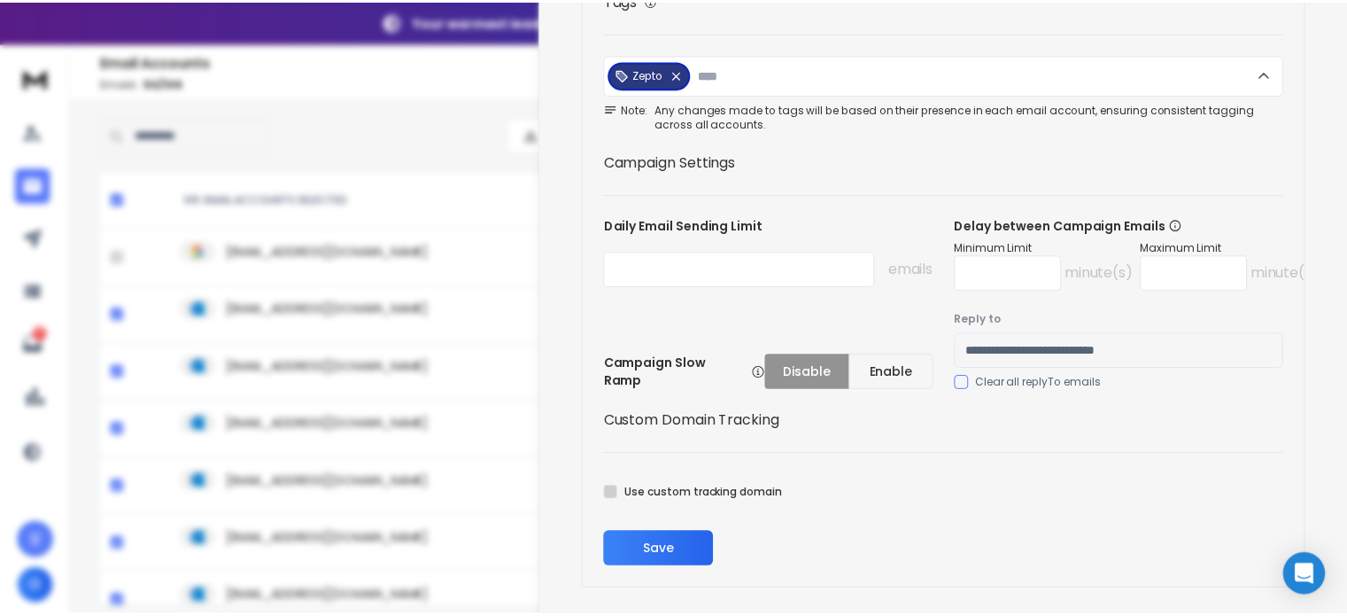
scroll to position [443, 0]
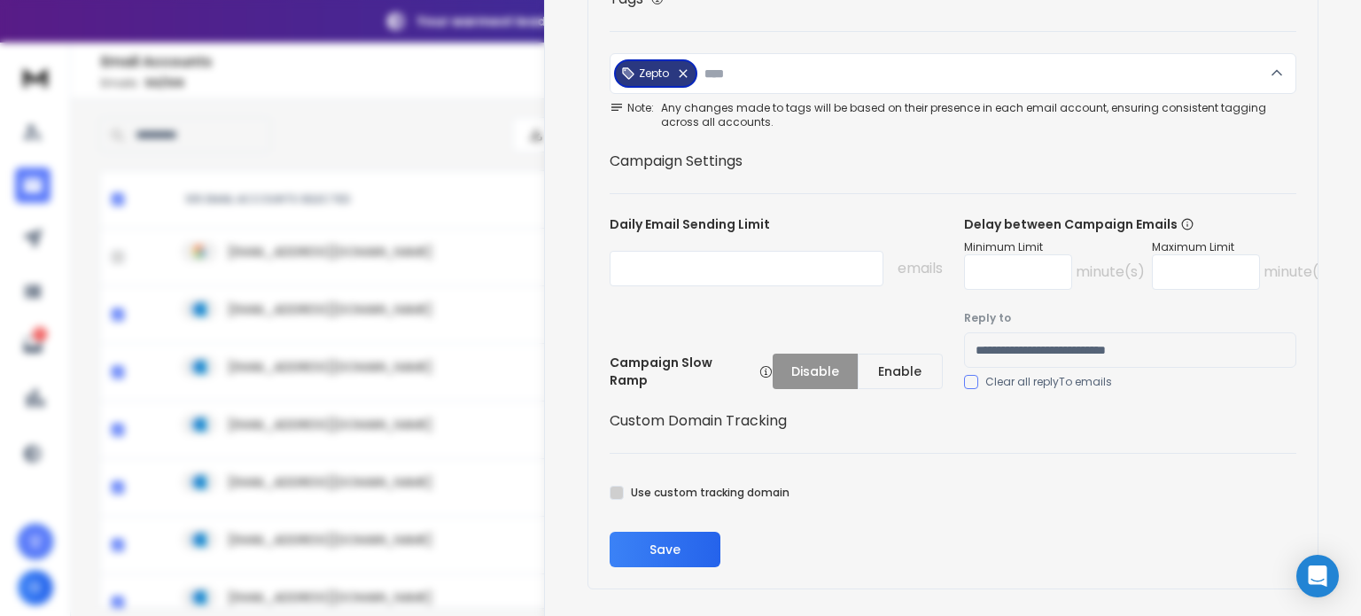
click at [765, 267] on input "number" at bounding box center [746, 268] width 273 height 35
type input "***"
click at [1000, 283] on input "number" at bounding box center [1018, 271] width 108 height 35
type input "*"
click at [1215, 279] on input "number" at bounding box center [1206, 271] width 108 height 35
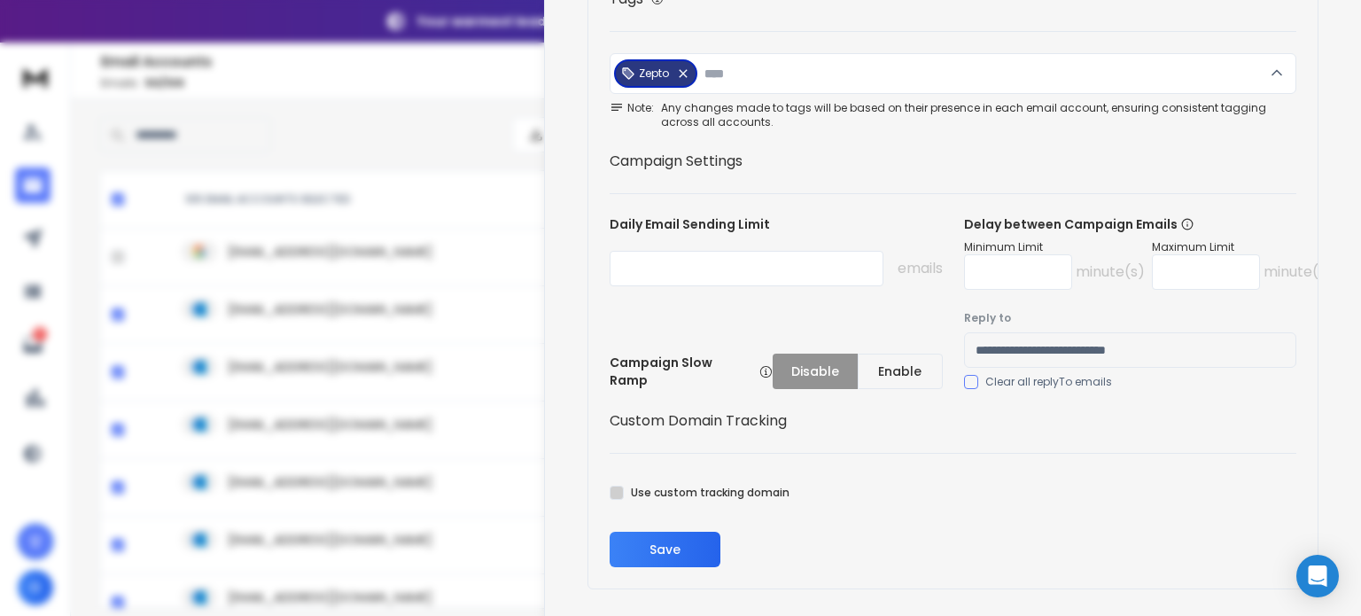
type input "*"
click at [666, 546] on button "Save" at bounding box center [665, 549] width 111 height 35
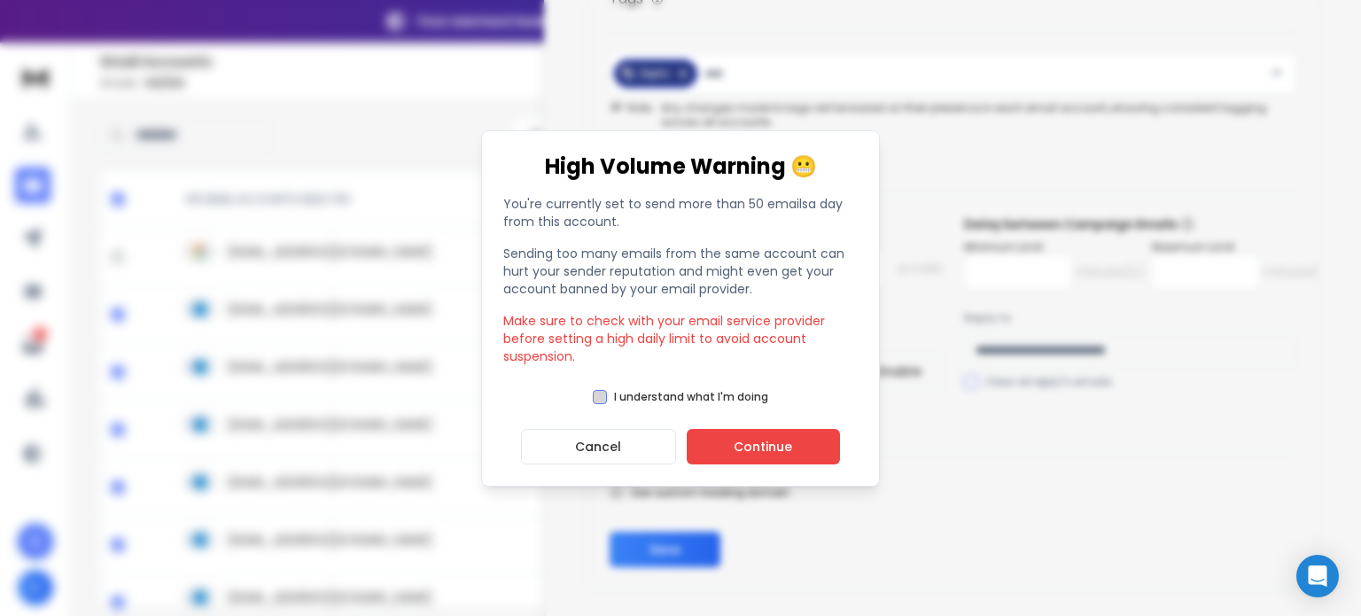
click at [607, 400] on button "I understand what I'm doing" at bounding box center [600, 397] width 14 height 14
click at [762, 440] on button "Continue" at bounding box center [763, 446] width 153 height 35
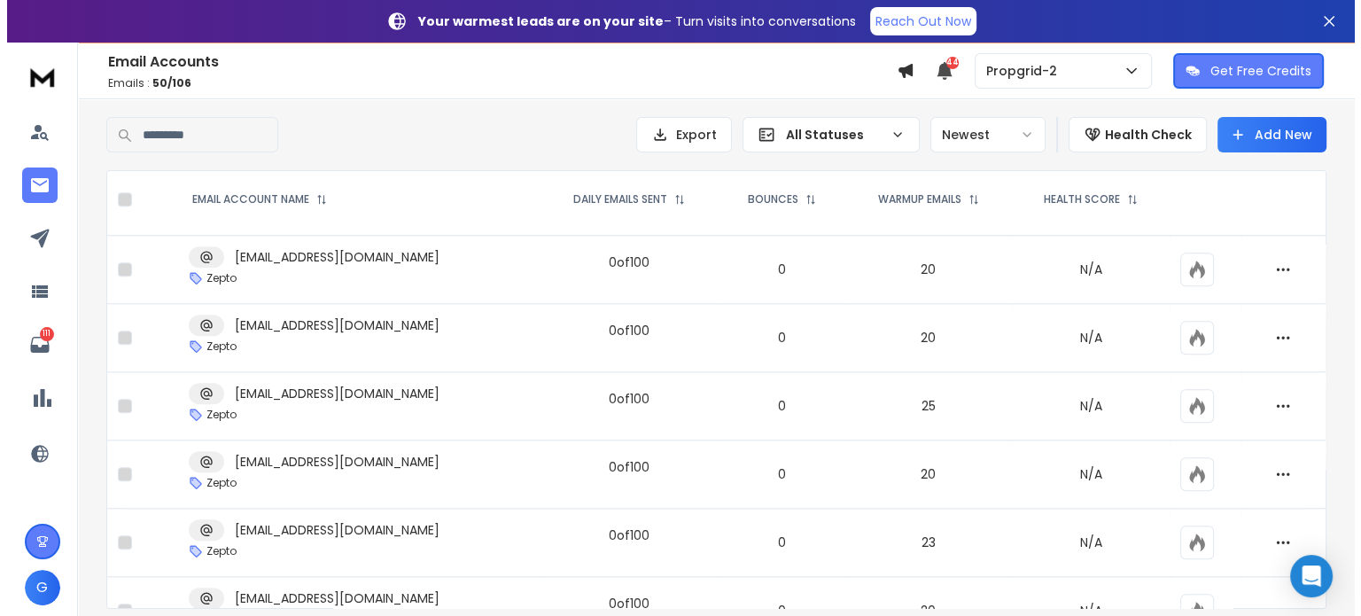
scroll to position [1505, 0]
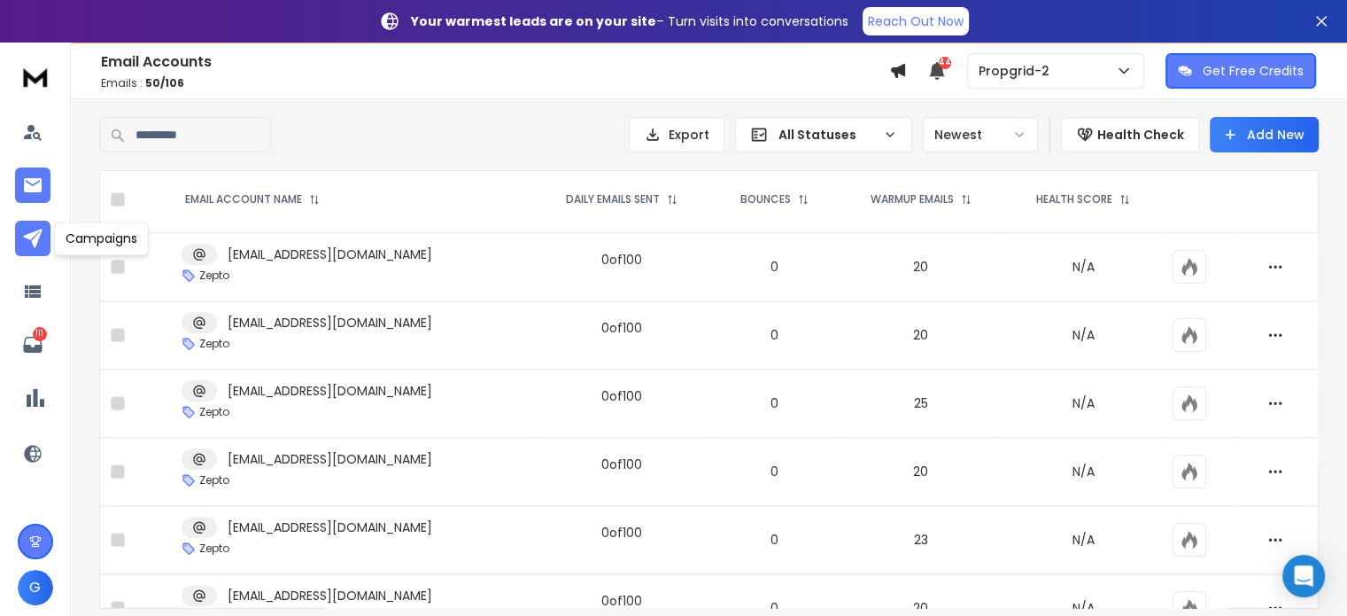
click at [22, 233] on icon at bounding box center [32, 238] width 21 height 21
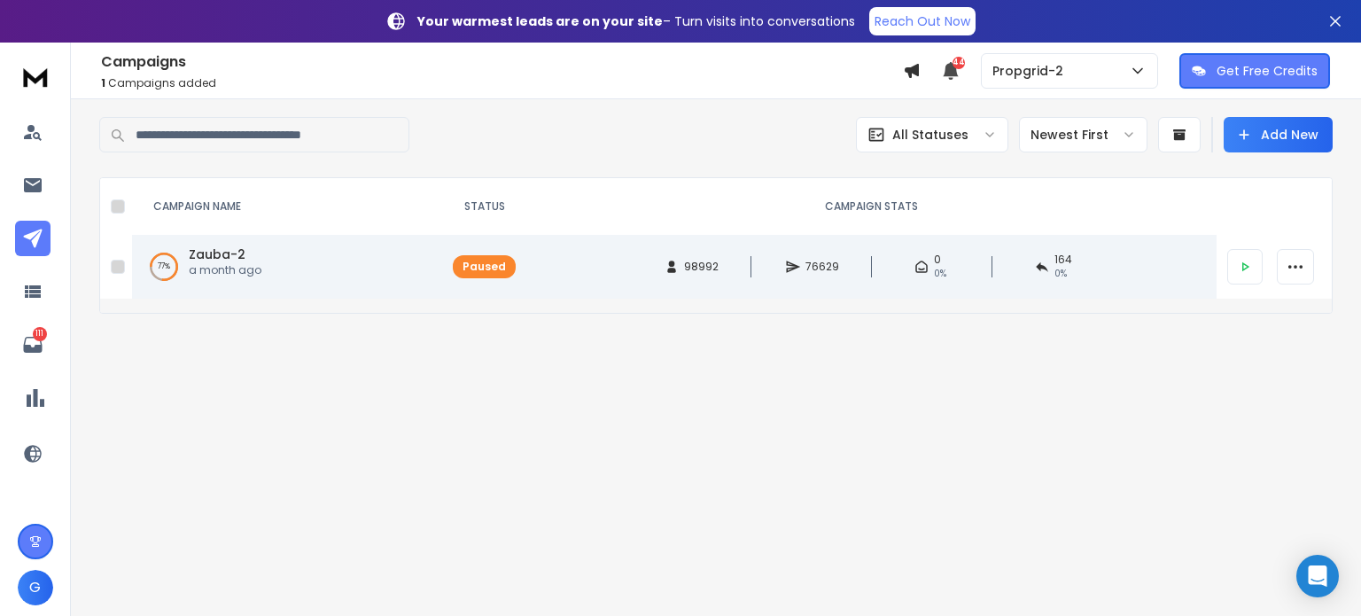
click at [1242, 269] on icon at bounding box center [1245, 267] width 16 height 16
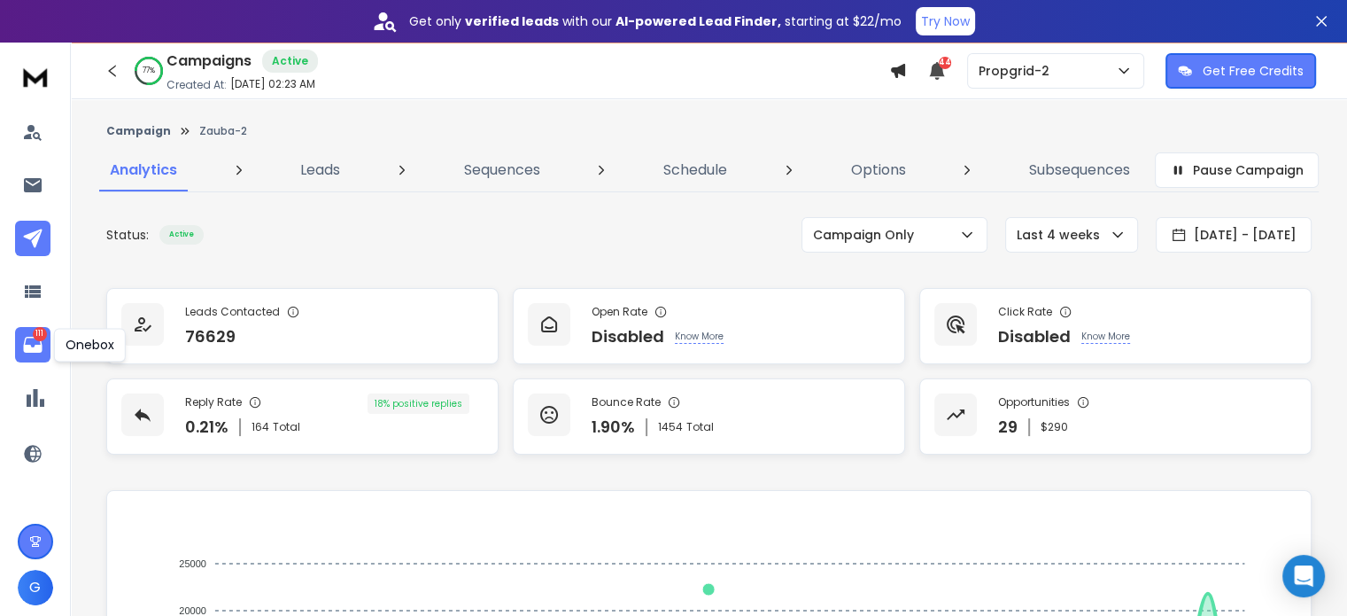
click at [46, 339] on link "111" at bounding box center [32, 344] width 35 height 35
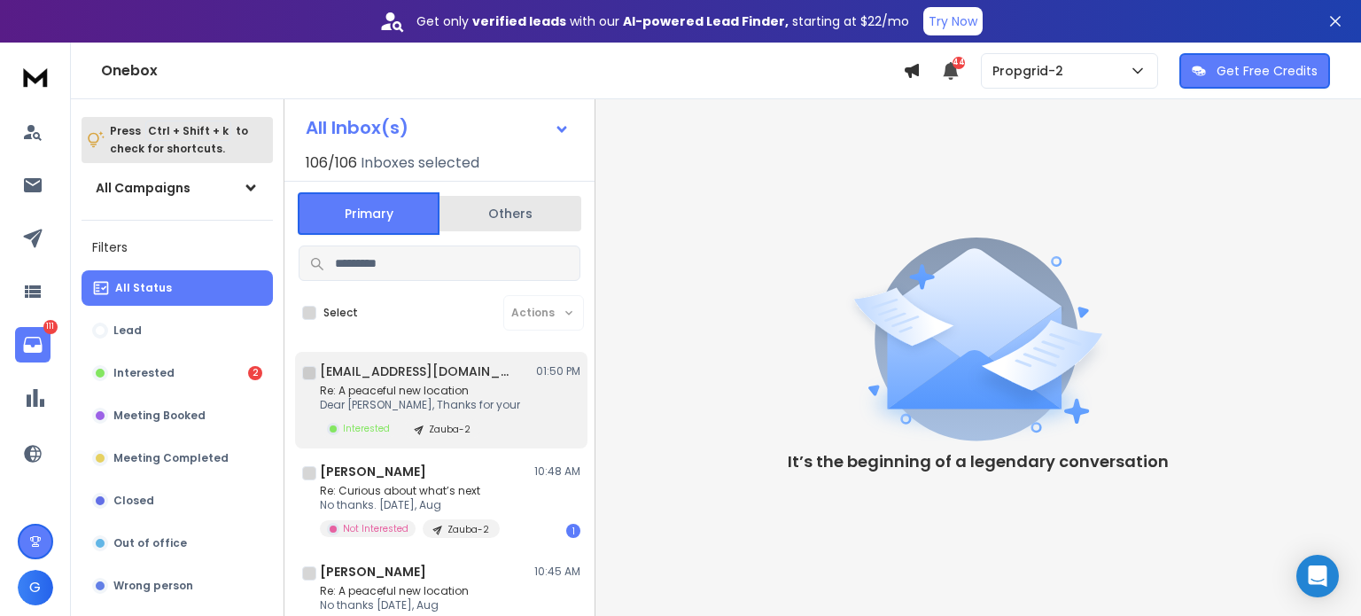
click at [400, 414] on div "Re: A peaceful new location [GEOGRAPHIC_DATA][PERSON_NAME], Thanks for your Int…" at bounding box center [420, 411] width 200 height 54
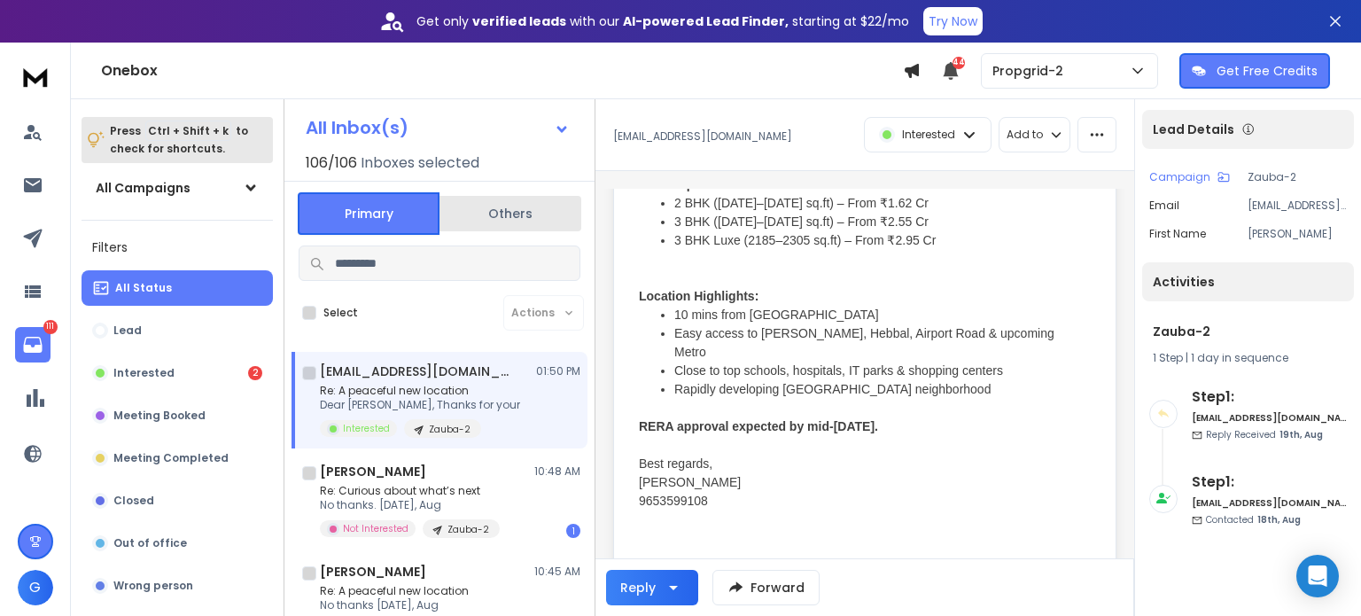
scroll to position [442, 0]
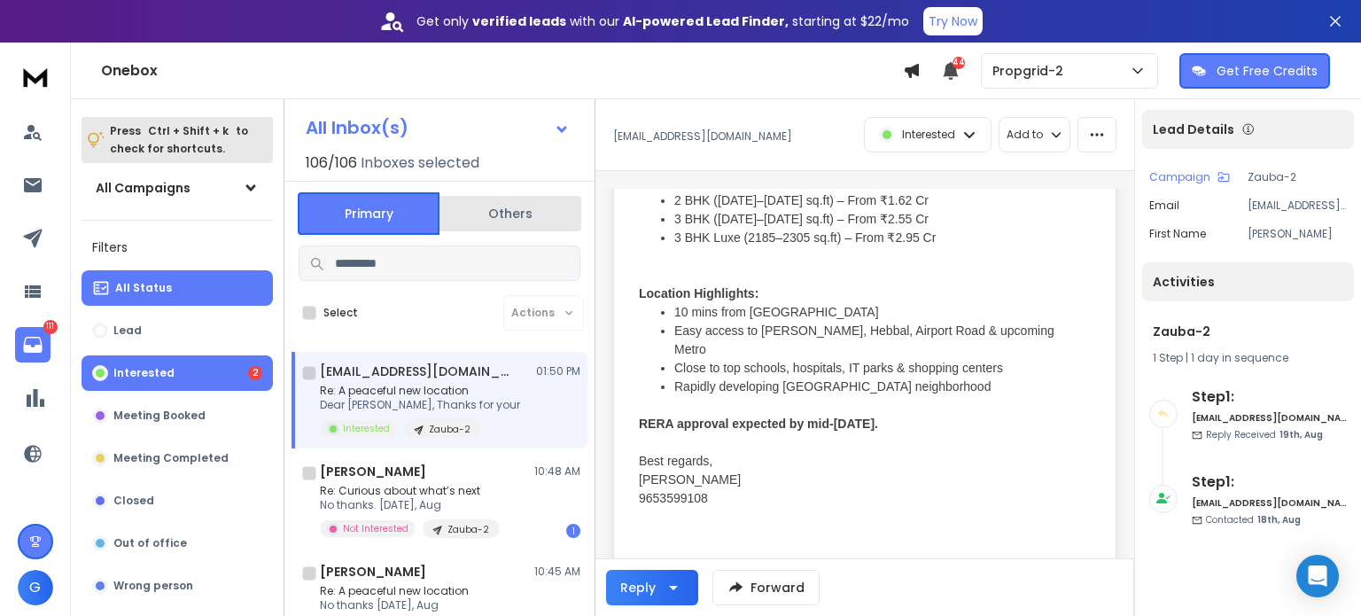
click at [117, 364] on button "Interested 2" at bounding box center [177, 372] width 191 height 35
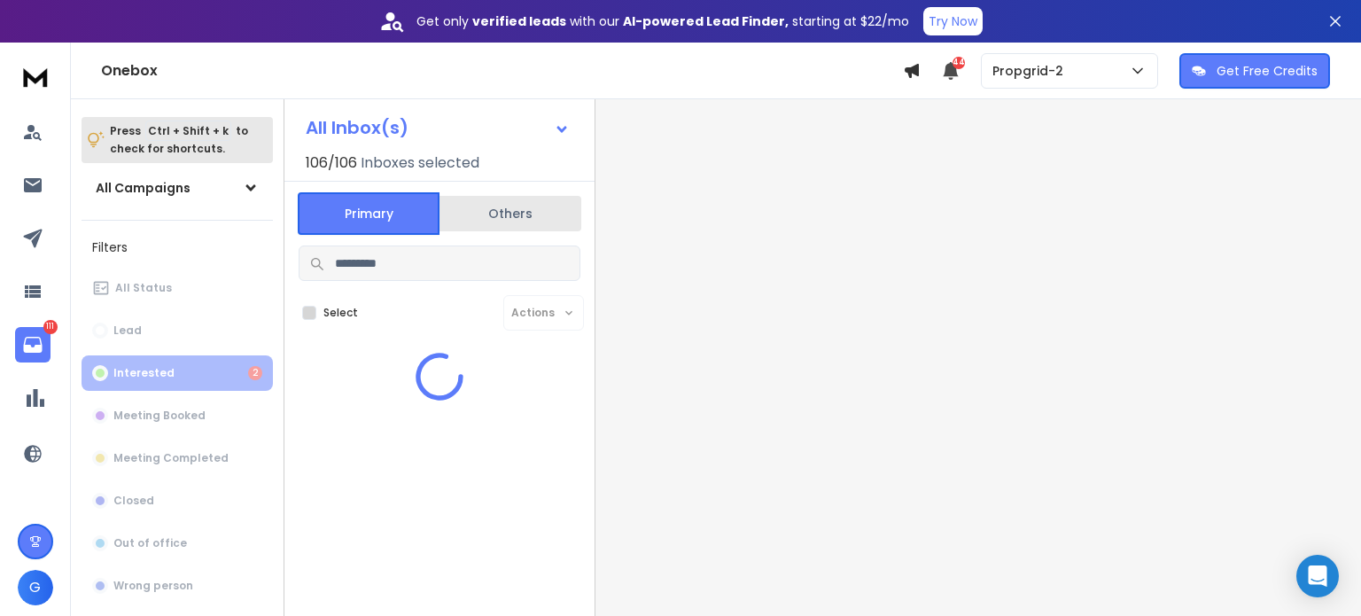
scroll to position [0, 0]
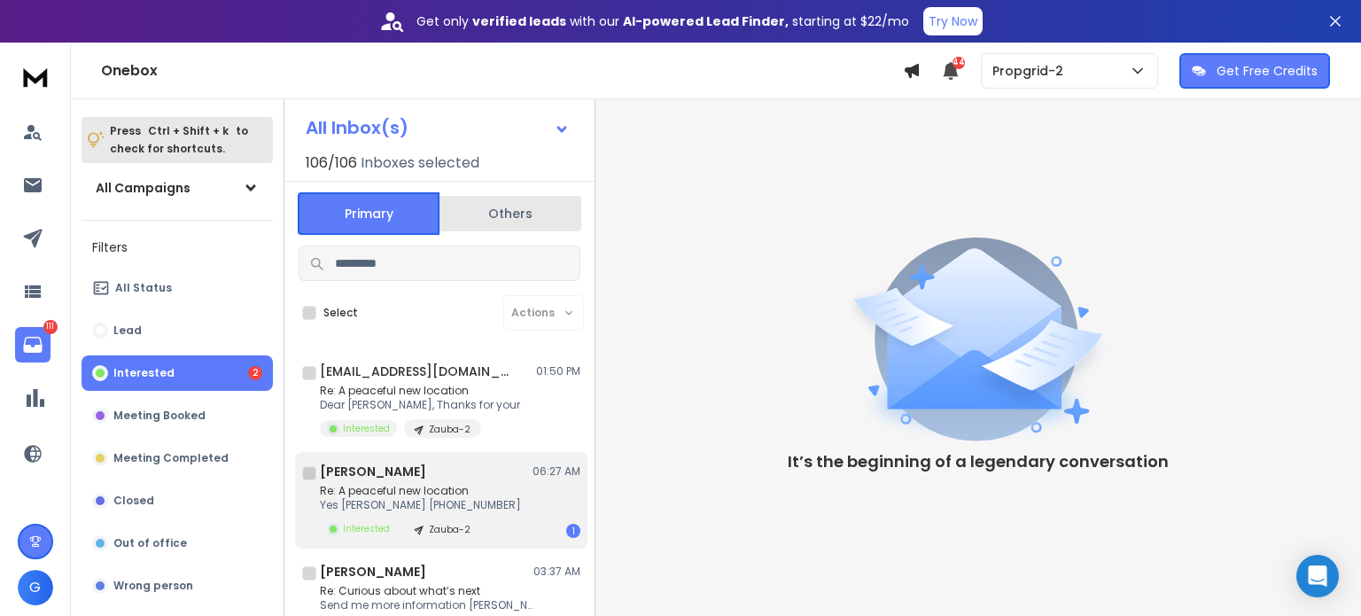
click at [501, 509] on p "Yes [PERSON_NAME] [PHONE_NUMBER]" at bounding box center [420, 505] width 201 height 14
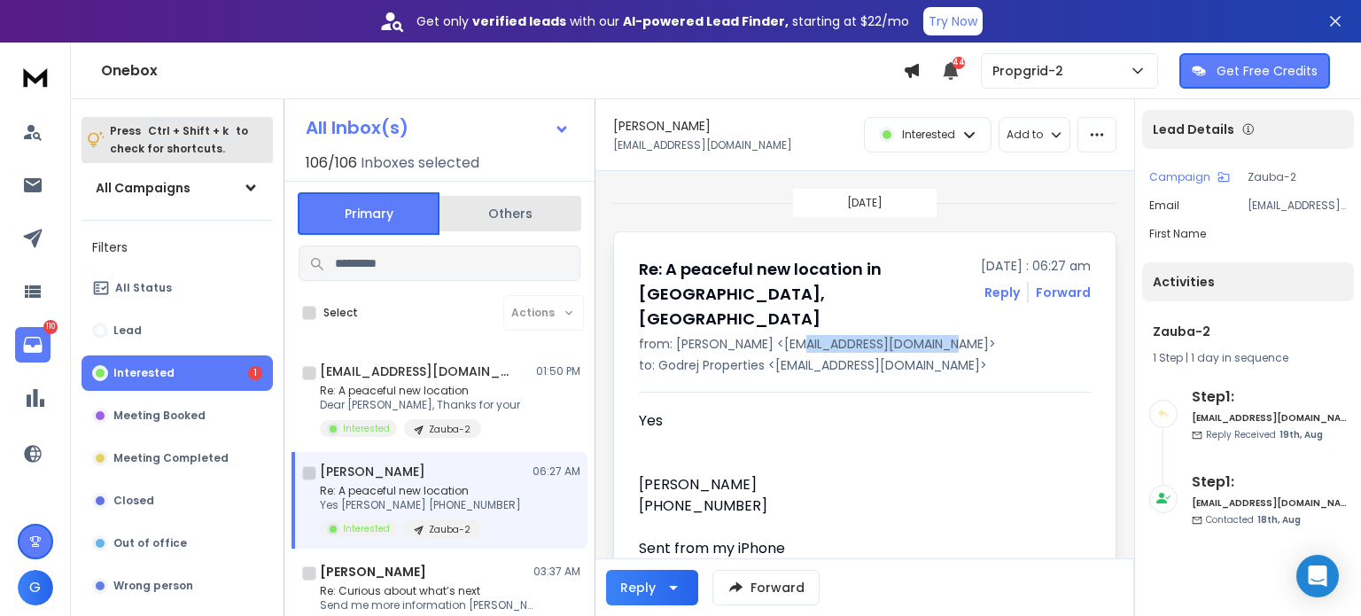
drag, startPoint x: 793, startPoint y: 317, endPoint x: 957, endPoint y: 319, distance: 163.9
click at [957, 335] on p "from: [PERSON_NAME] <[EMAIL_ADDRESS][DOMAIN_NAME]>" at bounding box center [865, 344] width 452 height 18
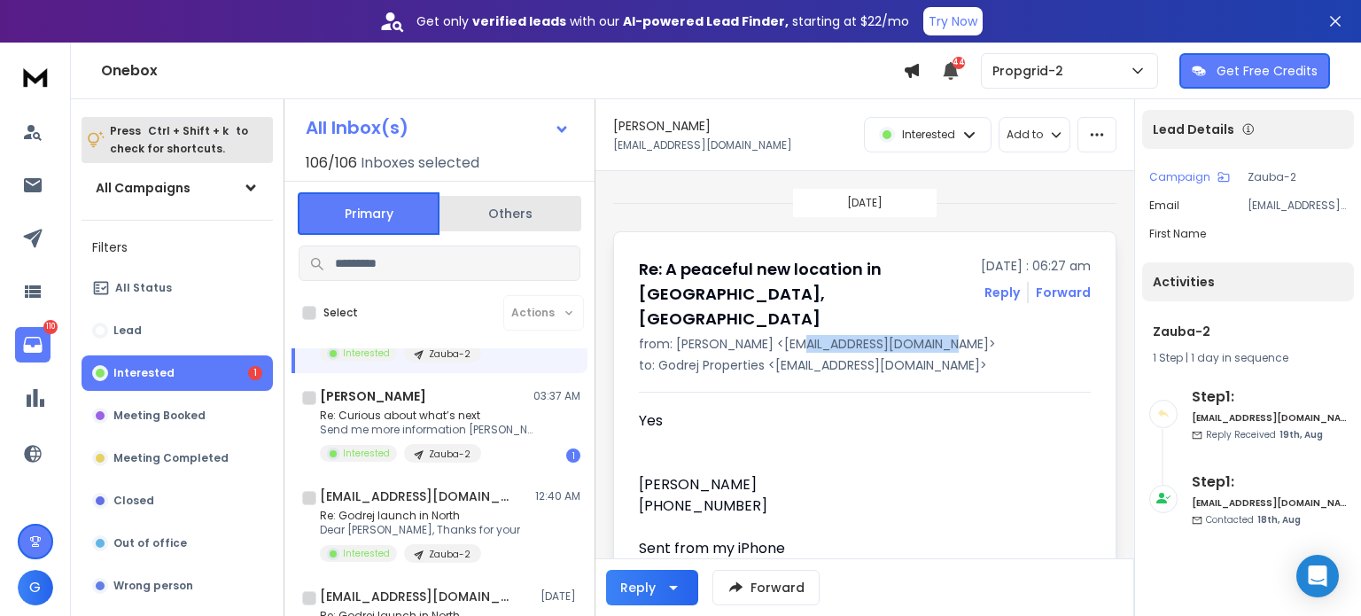
scroll to position [177, 0]
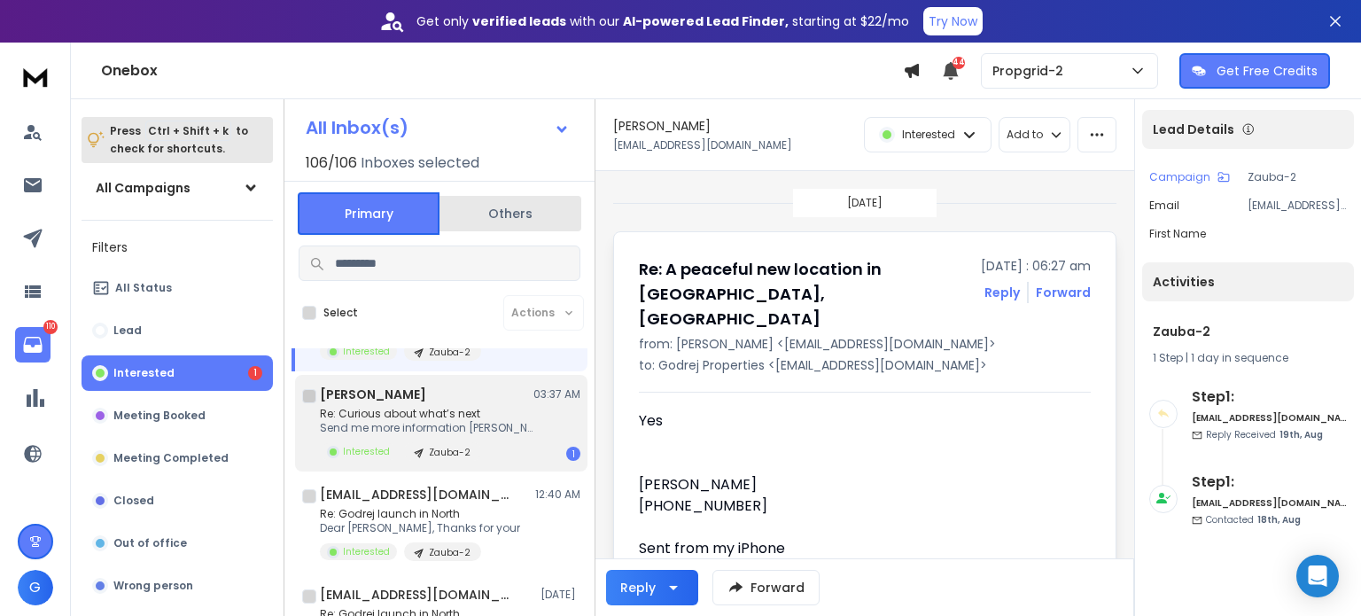
click at [404, 415] on p "Re: Curious about what’s next" at bounding box center [426, 414] width 213 height 14
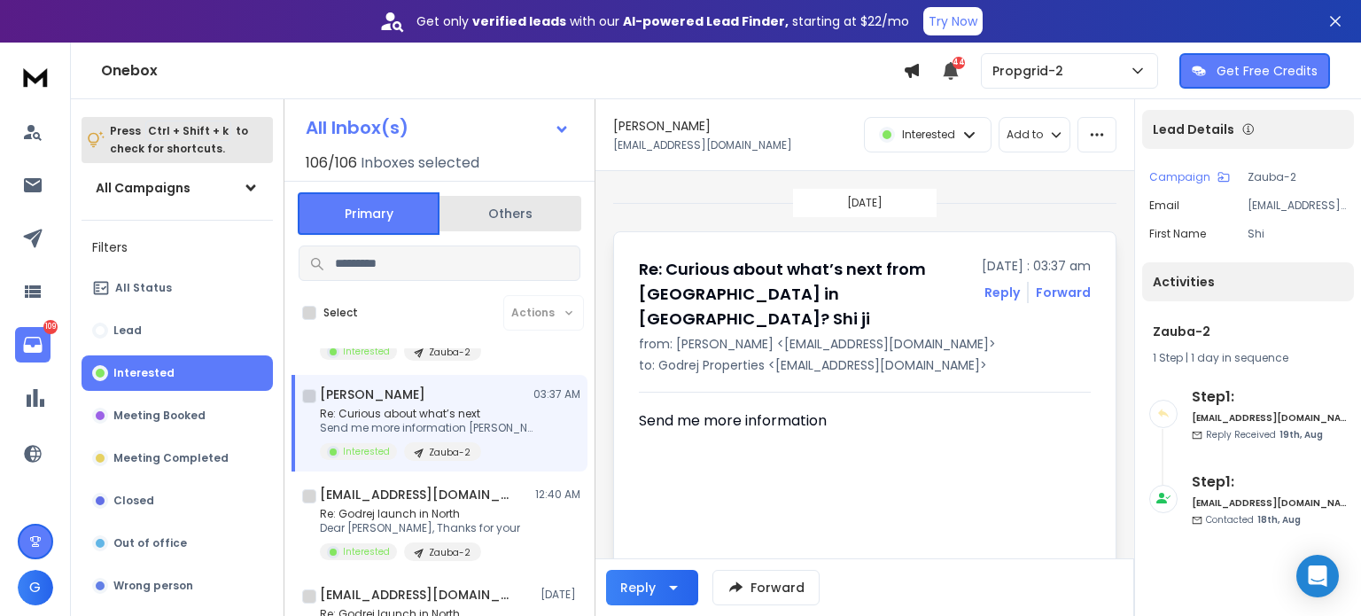
click at [631, 574] on button "Reply" at bounding box center [652, 587] width 92 height 35
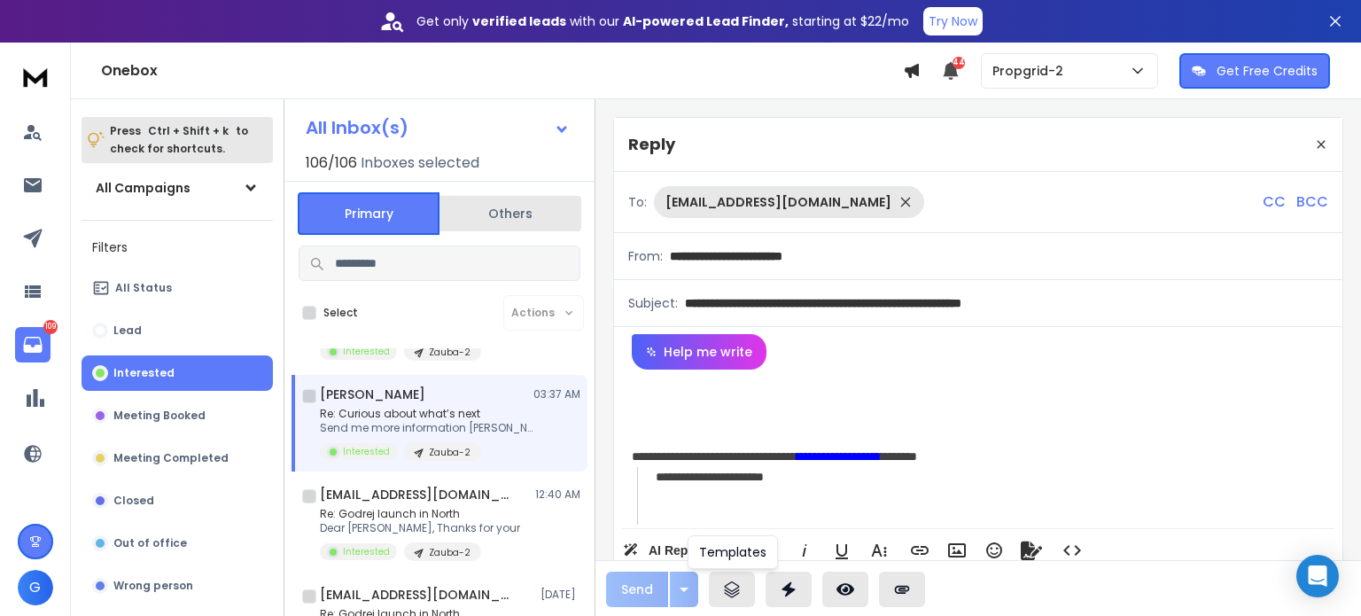
click at [740, 593] on icon at bounding box center [732, 589] width 18 height 18
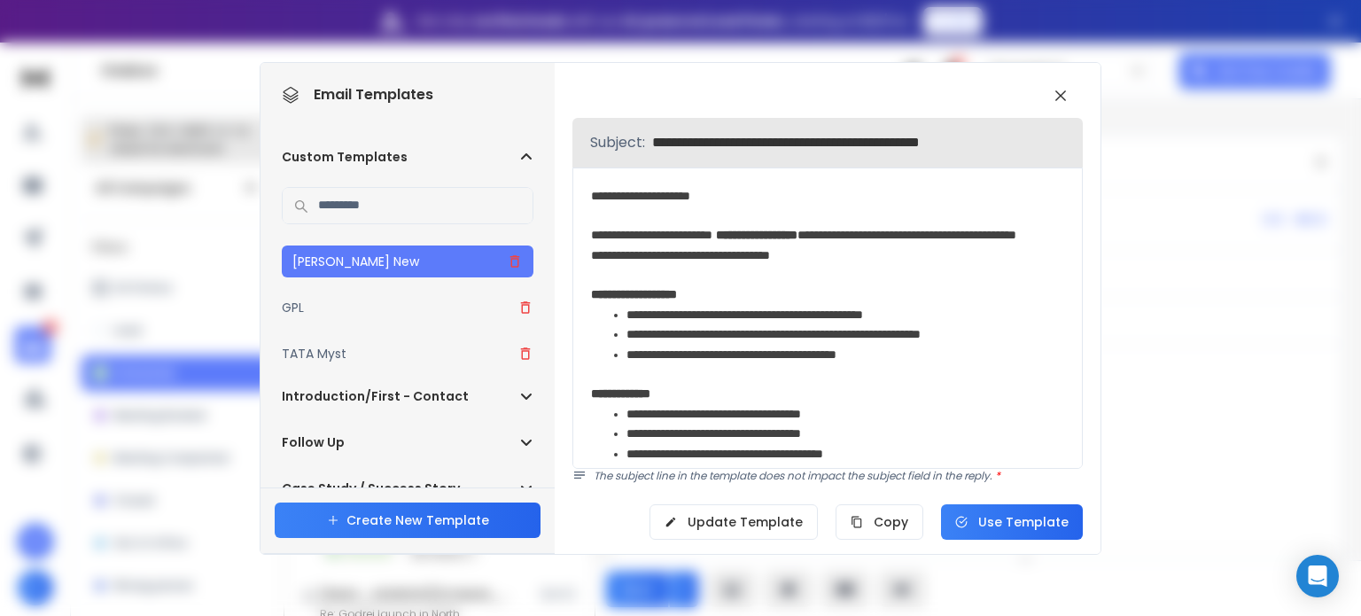
click at [1000, 518] on button "Use Template" at bounding box center [1012, 521] width 142 height 35
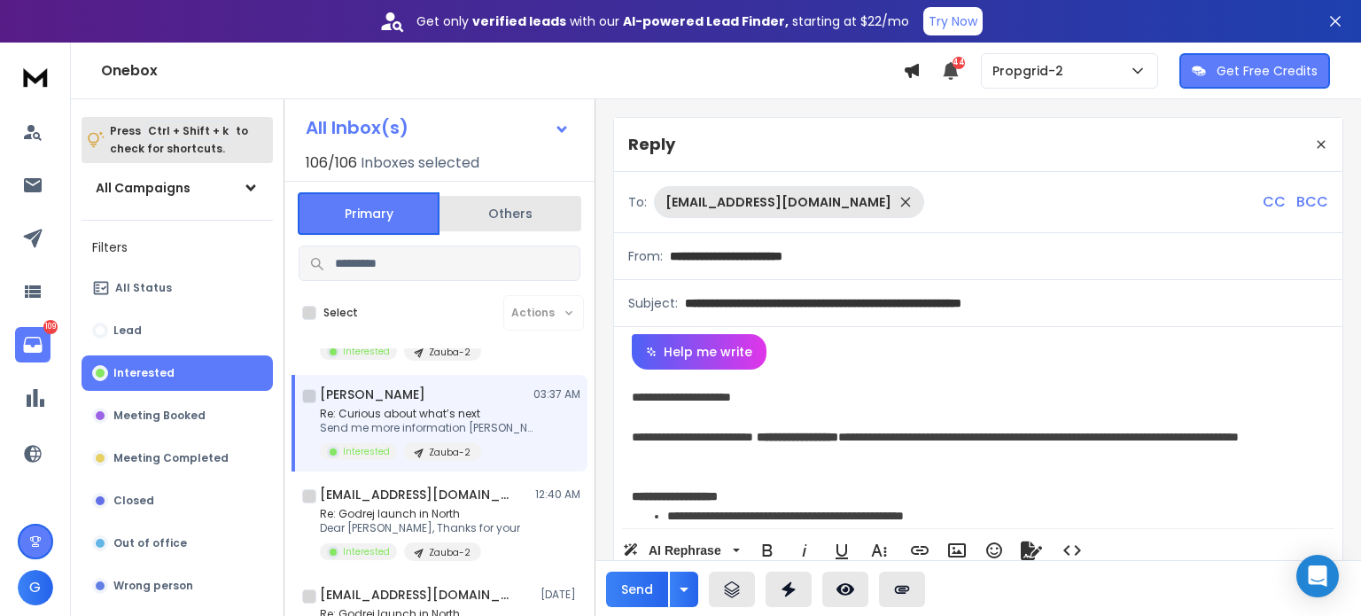
click at [628, 596] on button "Send" at bounding box center [637, 588] width 62 height 35
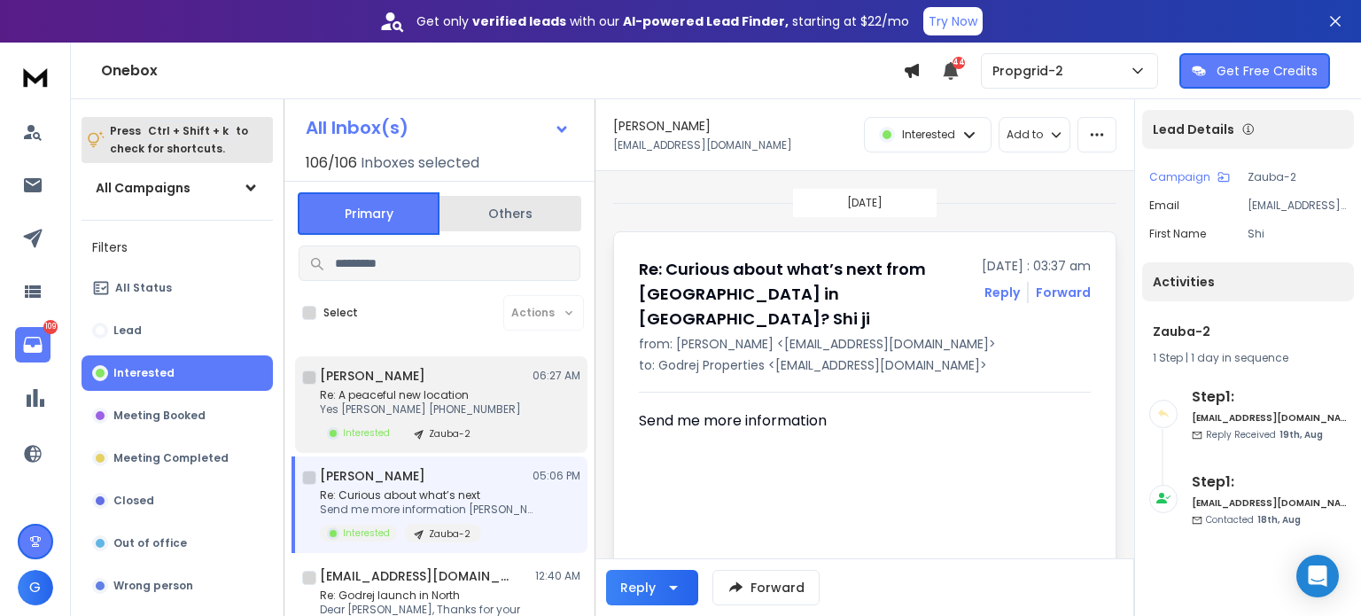
scroll to position [0, 0]
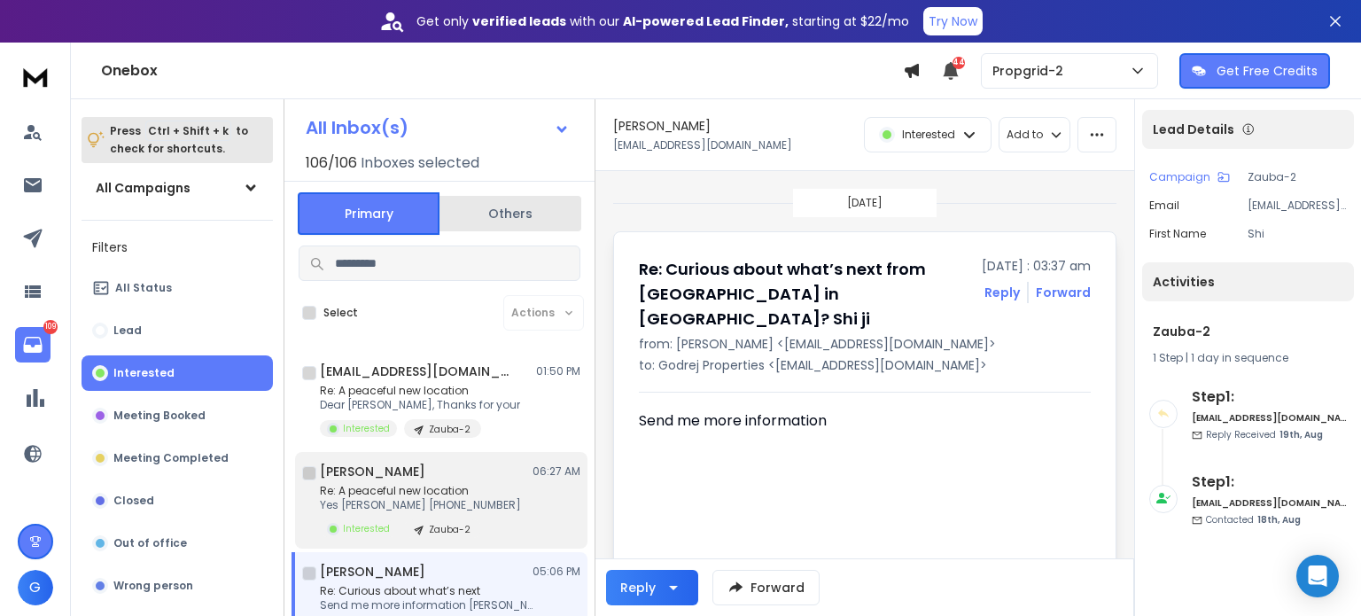
click at [414, 475] on h1 "[PERSON_NAME]" at bounding box center [372, 471] width 105 height 18
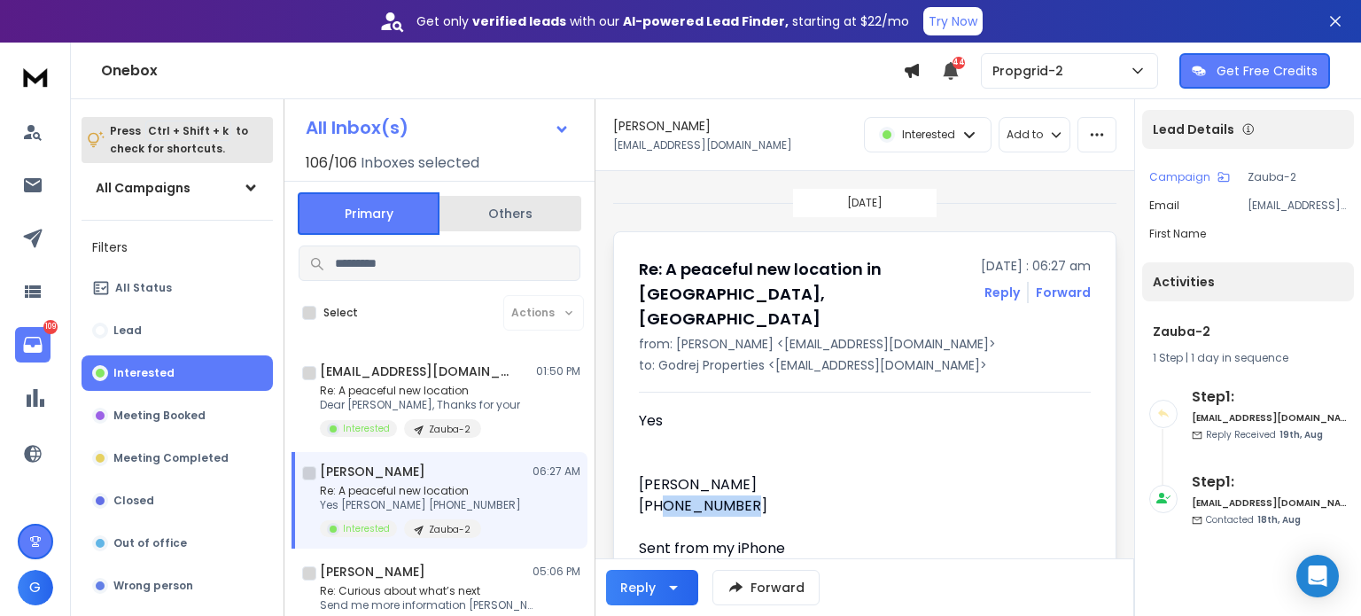
drag, startPoint x: 665, startPoint y: 485, endPoint x: 795, endPoint y: 487, distance: 129.4
drag, startPoint x: 804, startPoint y: 465, endPoint x: 665, endPoint y: 481, distance: 140.0
click at [622, 580] on div "Reply" at bounding box center [637, 587] width 35 height 18
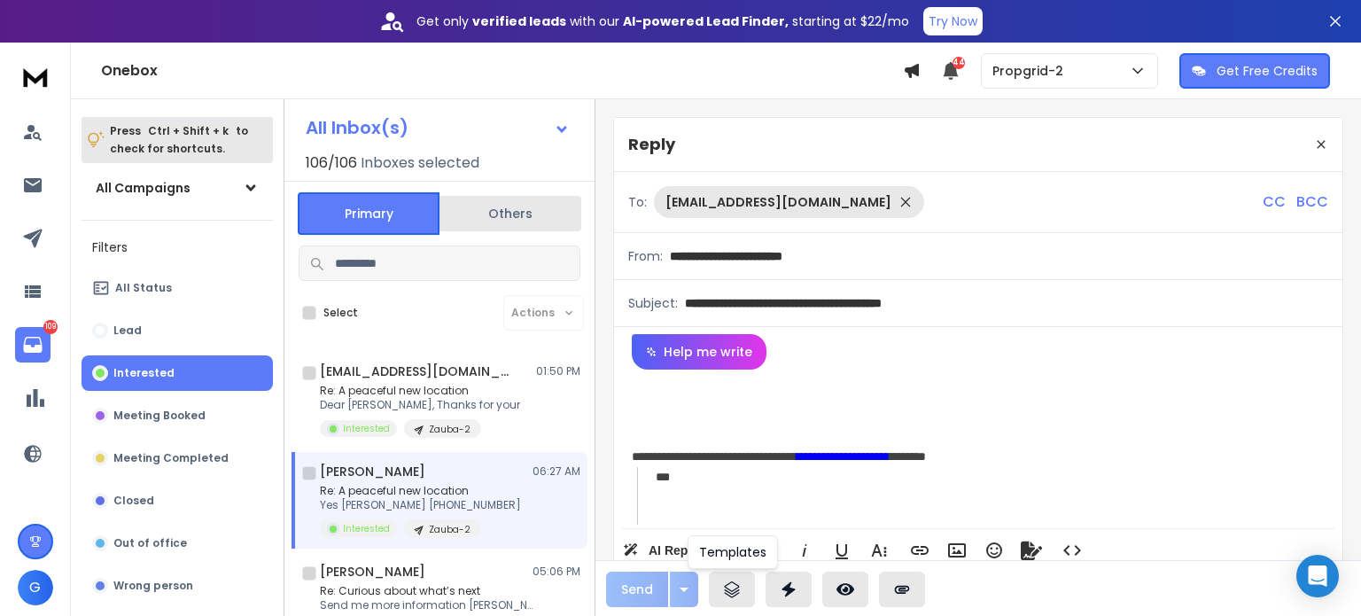
click at [734, 586] on icon at bounding box center [732, 589] width 18 height 18
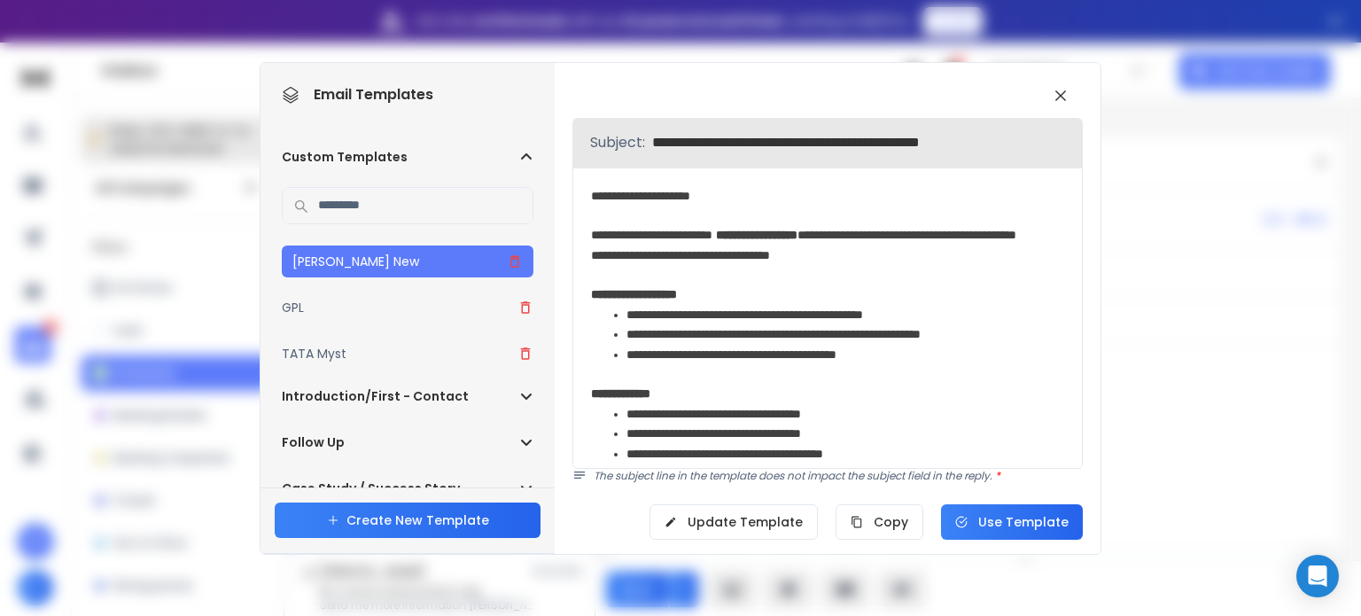
click at [959, 521] on icon at bounding box center [961, 522] width 12 height 12
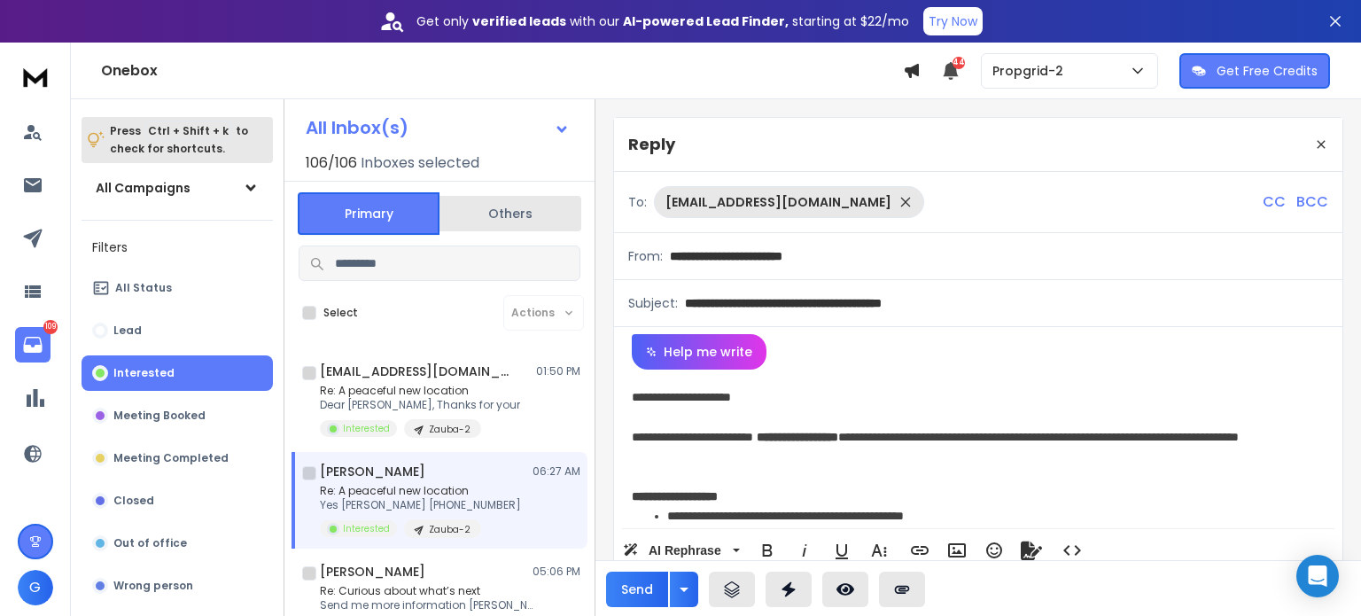
click at [634, 586] on button "Send" at bounding box center [637, 588] width 62 height 35
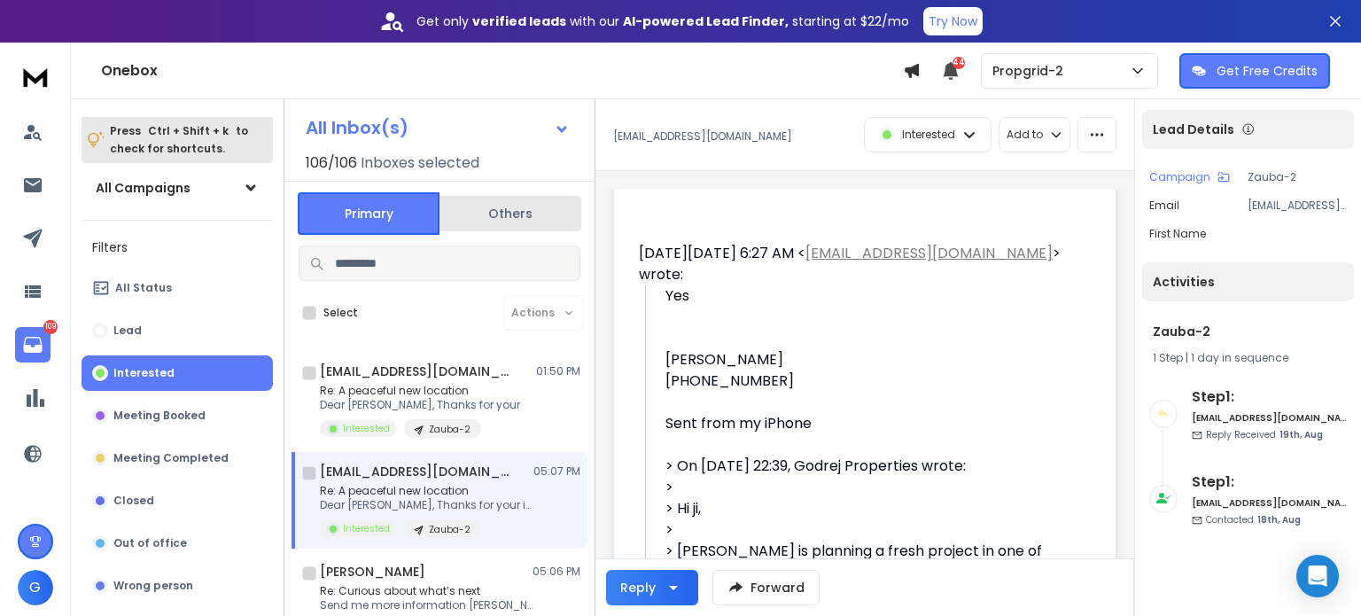
scroll to position [794, 0]
drag, startPoint x: 691, startPoint y: 311, endPoint x: 808, endPoint y: 314, distance: 117.0
click at [808, 314] on div "Yes [PERSON_NAME] [PHONE_NUMBER] Sent from my iPhone > On [DATE] 22:39, Godrej …" at bounding box center [860, 549] width 431 height 532
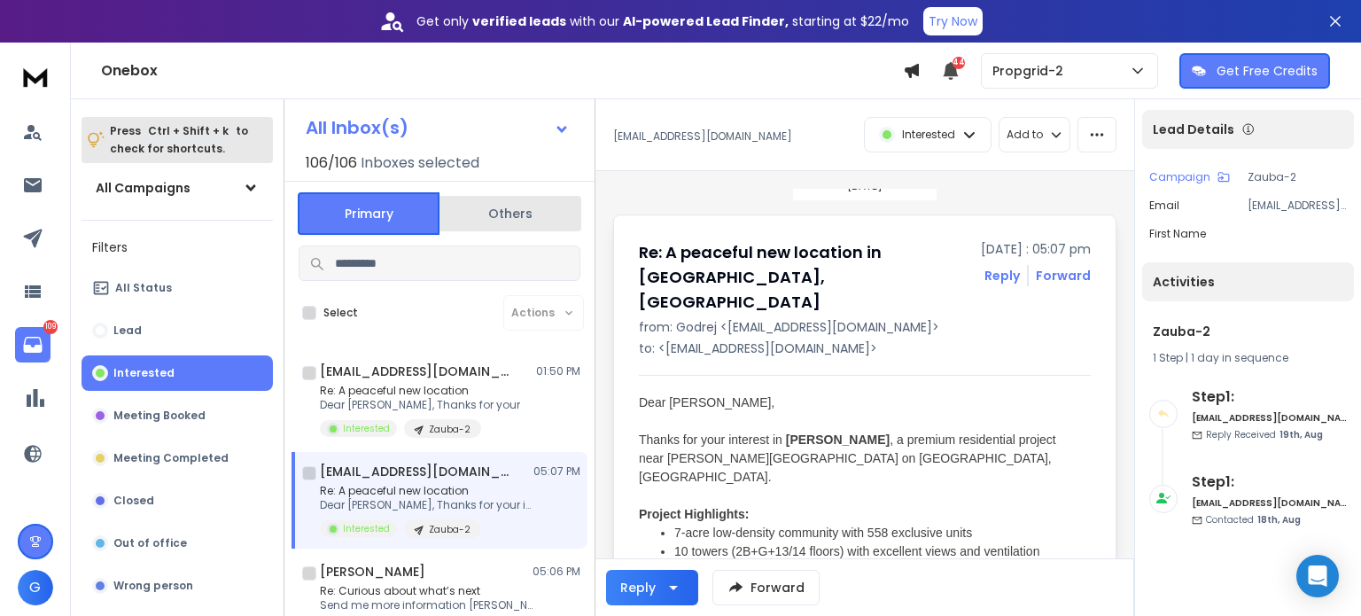
scroll to position [0, 0]
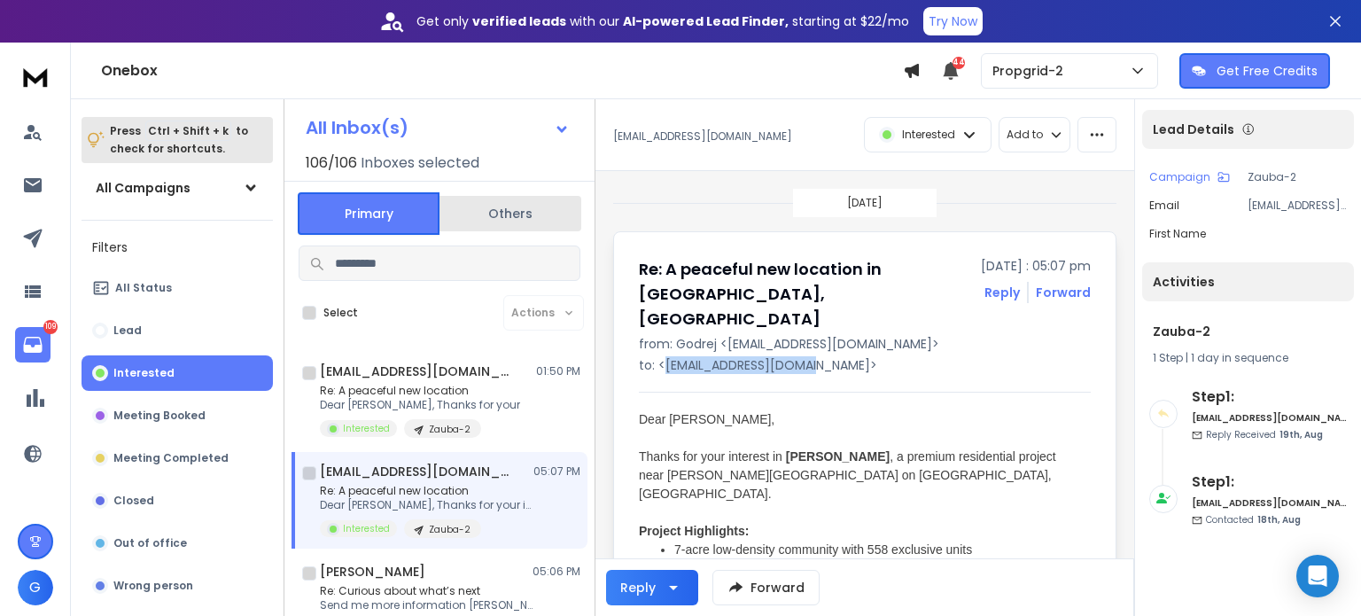
drag, startPoint x: 663, startPoint y: 336, endPoint x: 827, endPoint y: 341, distance: 164.9
click at [827, 356] on p "to: <[EMAIL_ADDRESS][DOMAIN_NAME]>" at bounding box center [865, 365] width 452 height 18
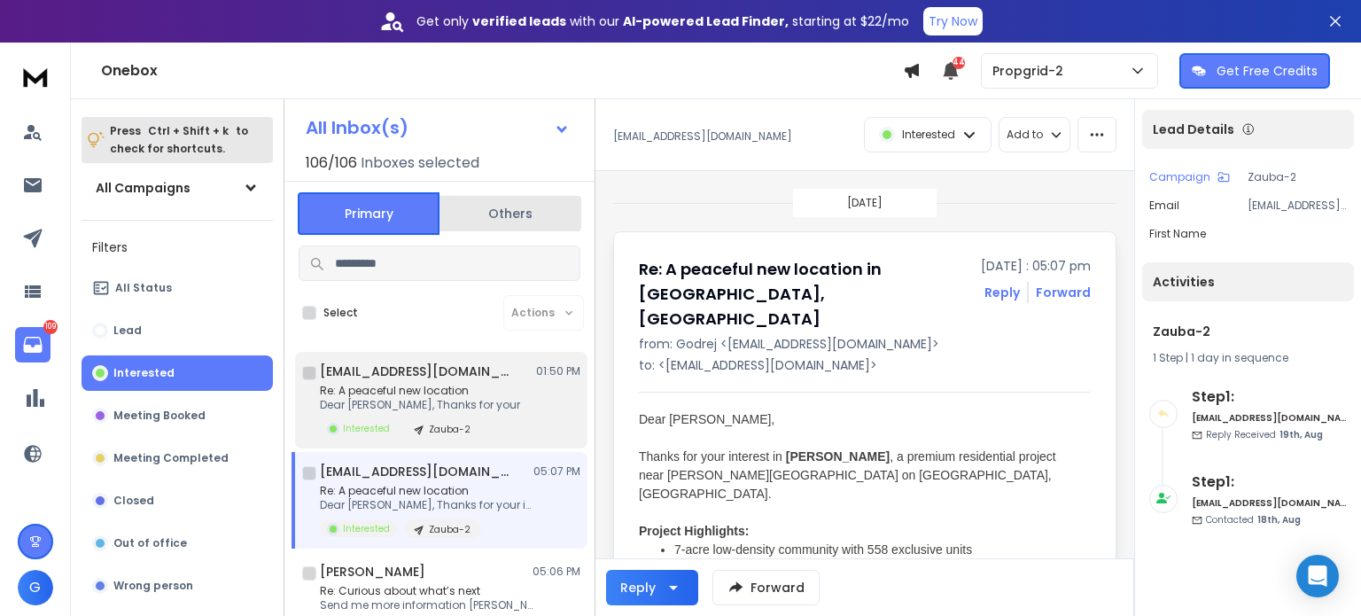
click at [436, 398] on p "Dear [PERSON_NAME], Thanks for your" at bounding box center [420, 405] width 200 height 14
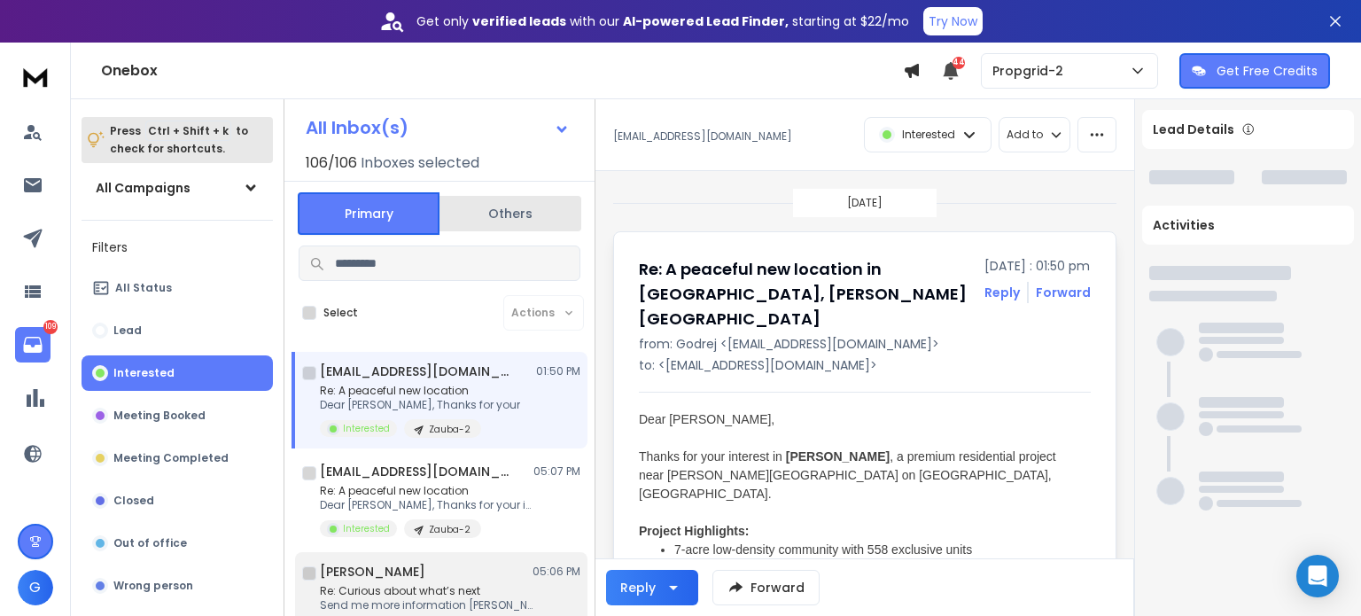
click at [452, 573] on div "[PERSON_NAME][GEOGRAPHIC_DATA] 05:06 PM" at bounding box center [450, 572] width 260 height 18
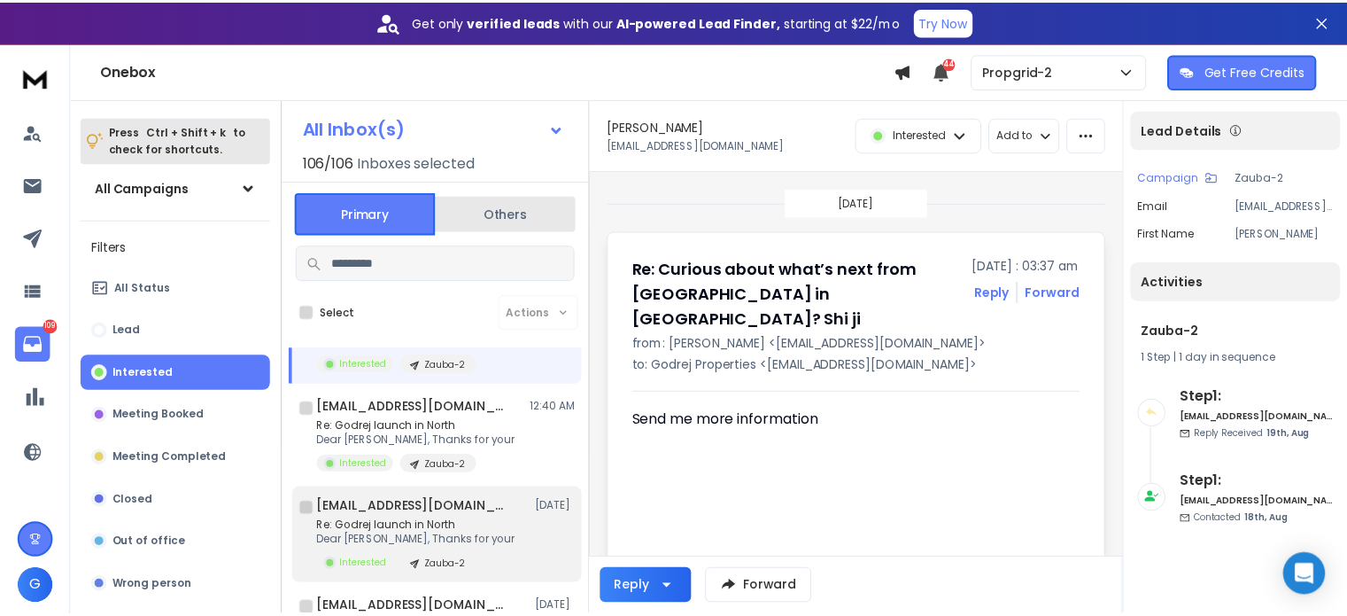
scroll to position [265, 0]
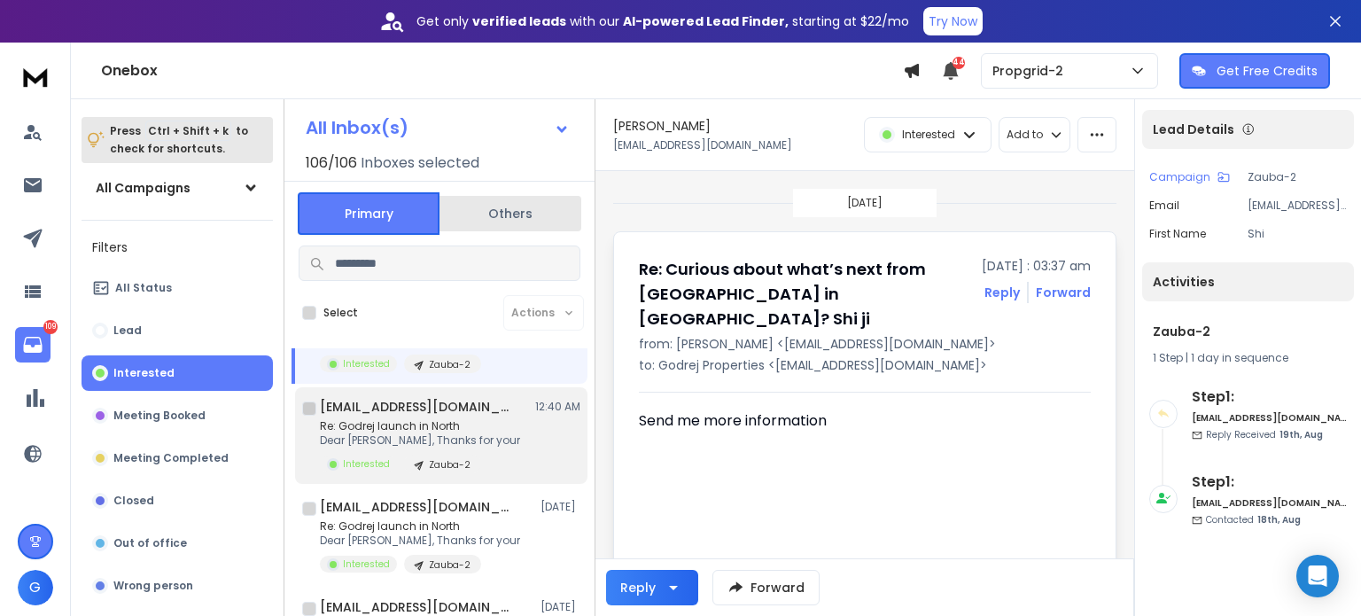
click at [448, 453] on div "Re: Godrej launch in North Dear Satish ji, Thanks for your Interested Zauba-2" at bounding box center [420, 446] width 200 height 54
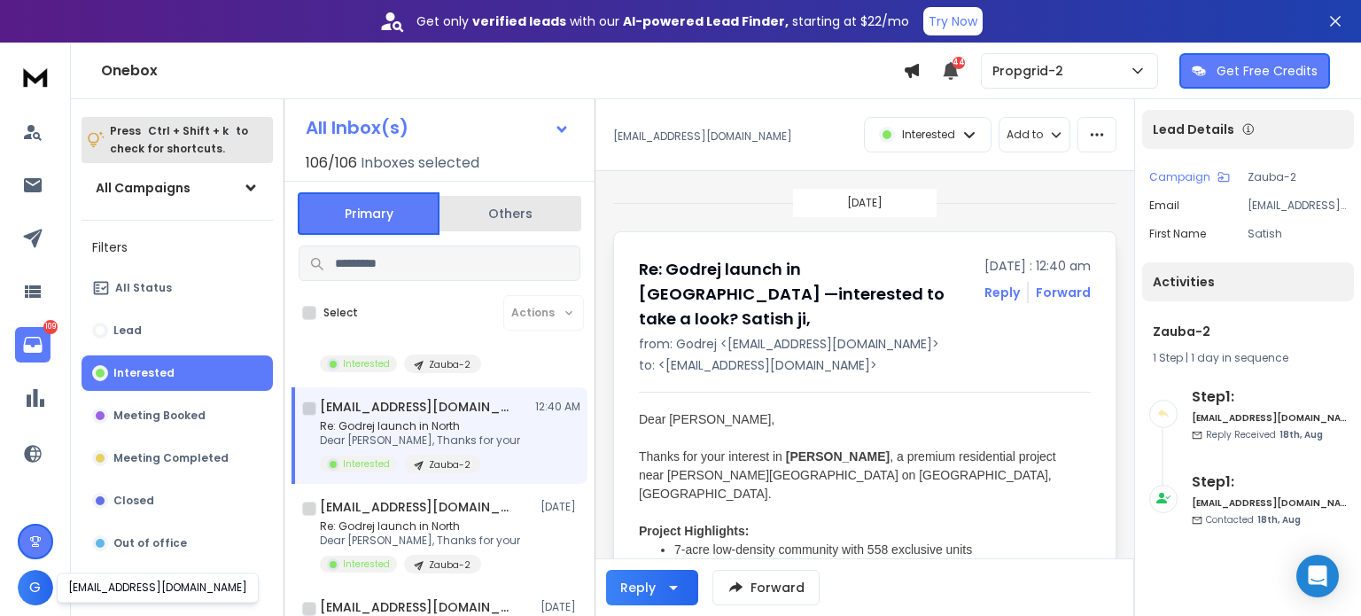
click at [39, 595] on span "G" at bounding box center [35, 587] width 35 height 35
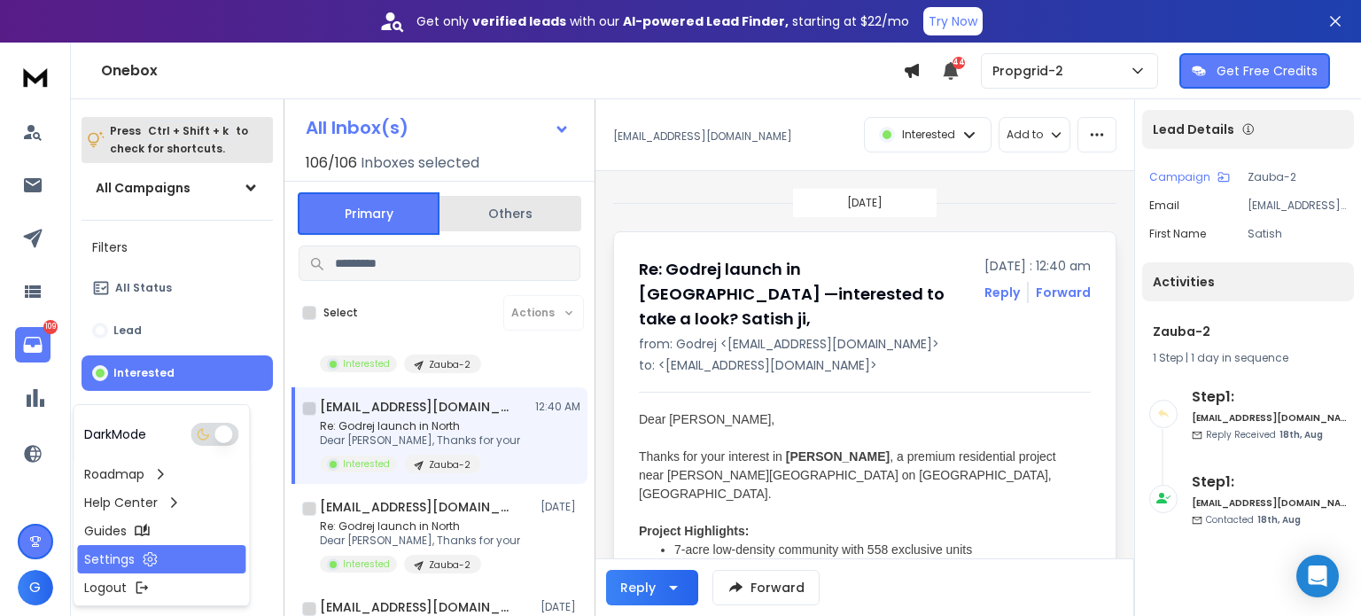
click at [123, 548] on div "Settings" at bounding box center [161, 559] width 168 height 28
